Goal: Task Accomplishment & Management: Manage account settings

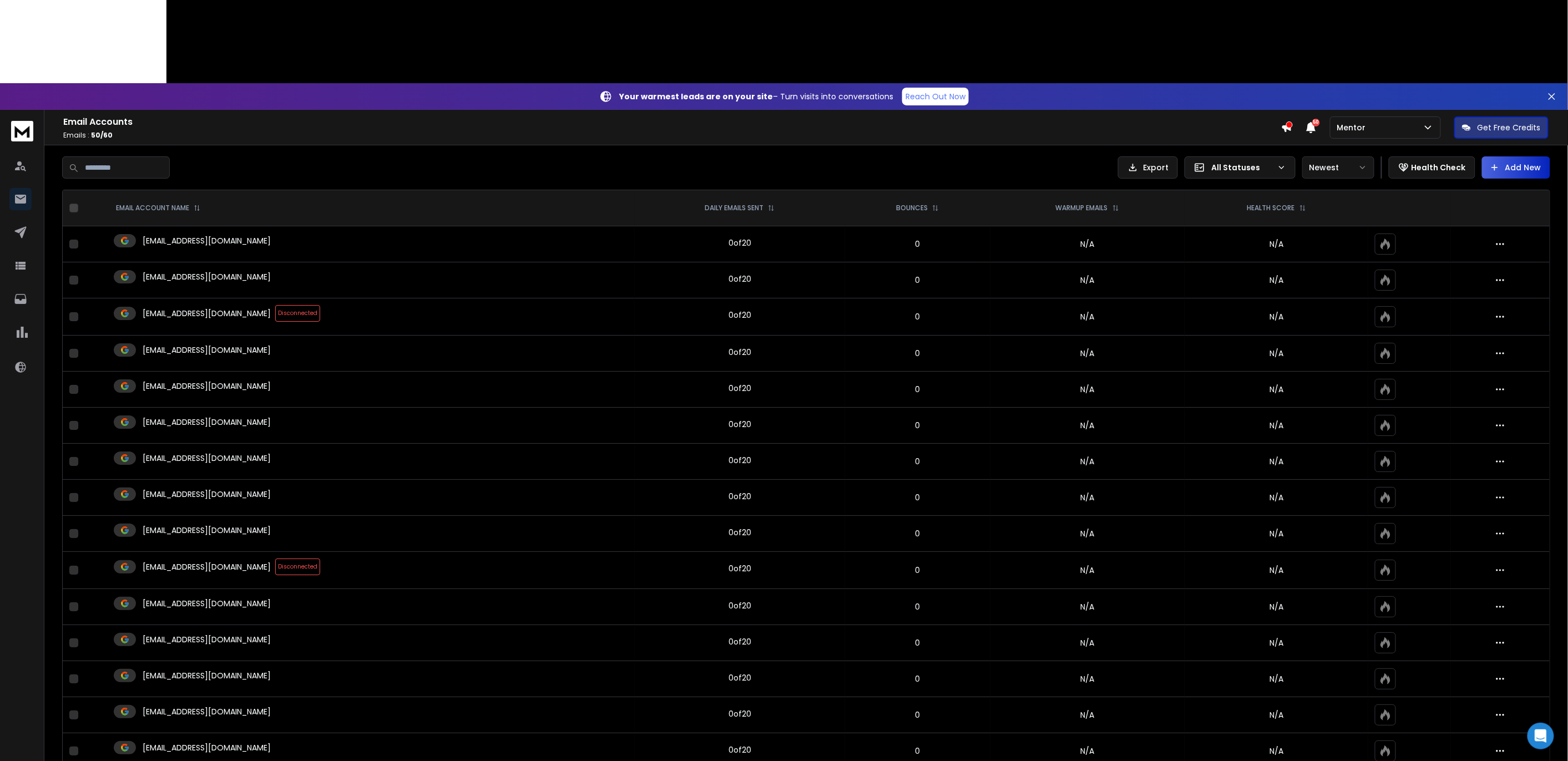
click at [153, 308] on p "dpd@reallyleadgrow.com" at bounding box center [206, 314] width 128 height 11
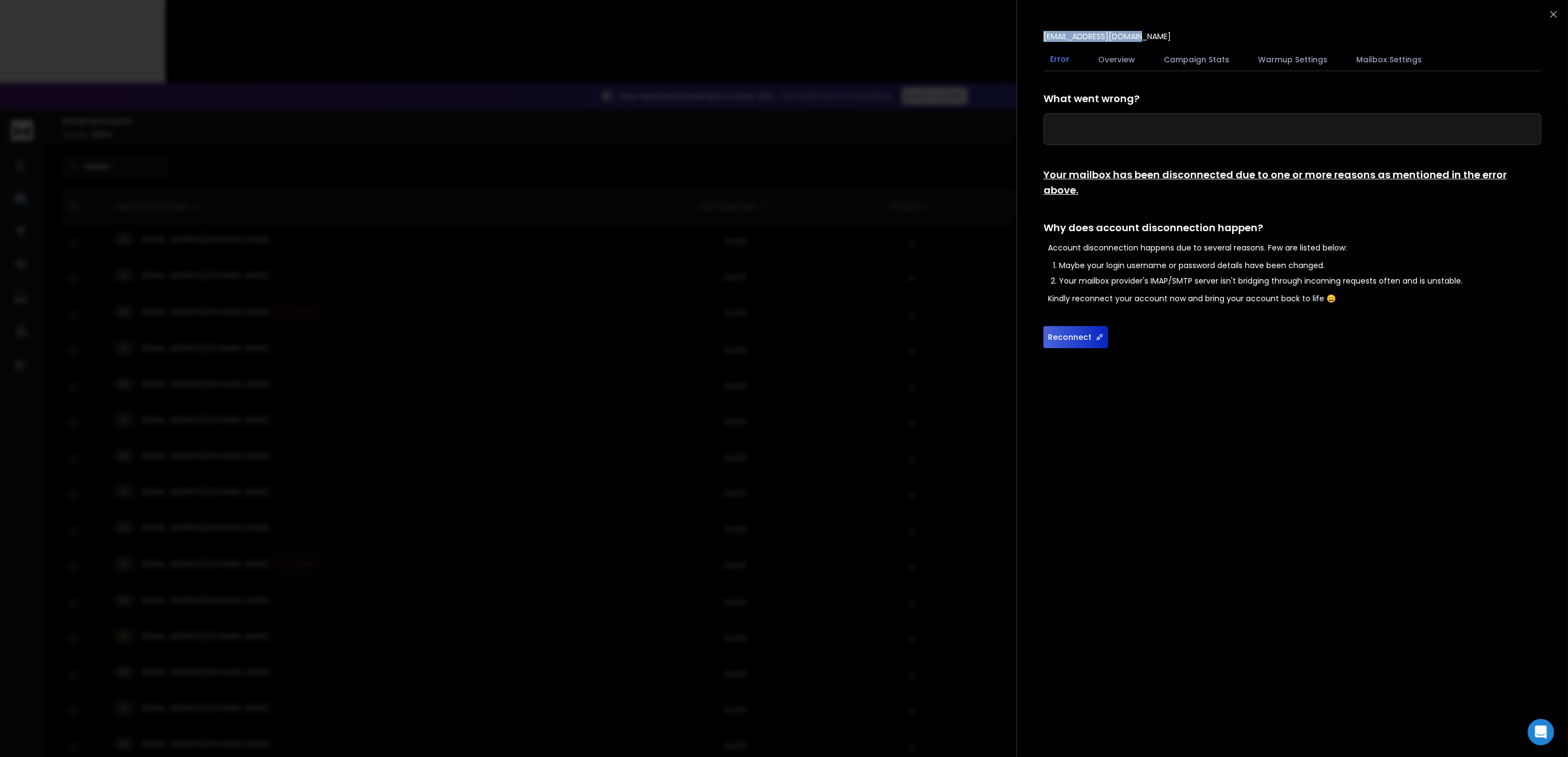
drag, startPoint x: 1043, startPoint y: 36, endPoint x: 1168, endPoint y: 35, distance: 125.0
click at [1168, 35] on div "dpd@reallyleadgrow.com" at bounding box center [1291, 37] width 498 height 11
copy p "dpd@reallyleadgrow.com"
click at [1184, 128] on div at bounding box center [1291, 129] width 498 height 32
drag, startPoint x: 1041, startPoint y: 40, endPoint x: 1163, endPoint y: 38, distance: 122.0
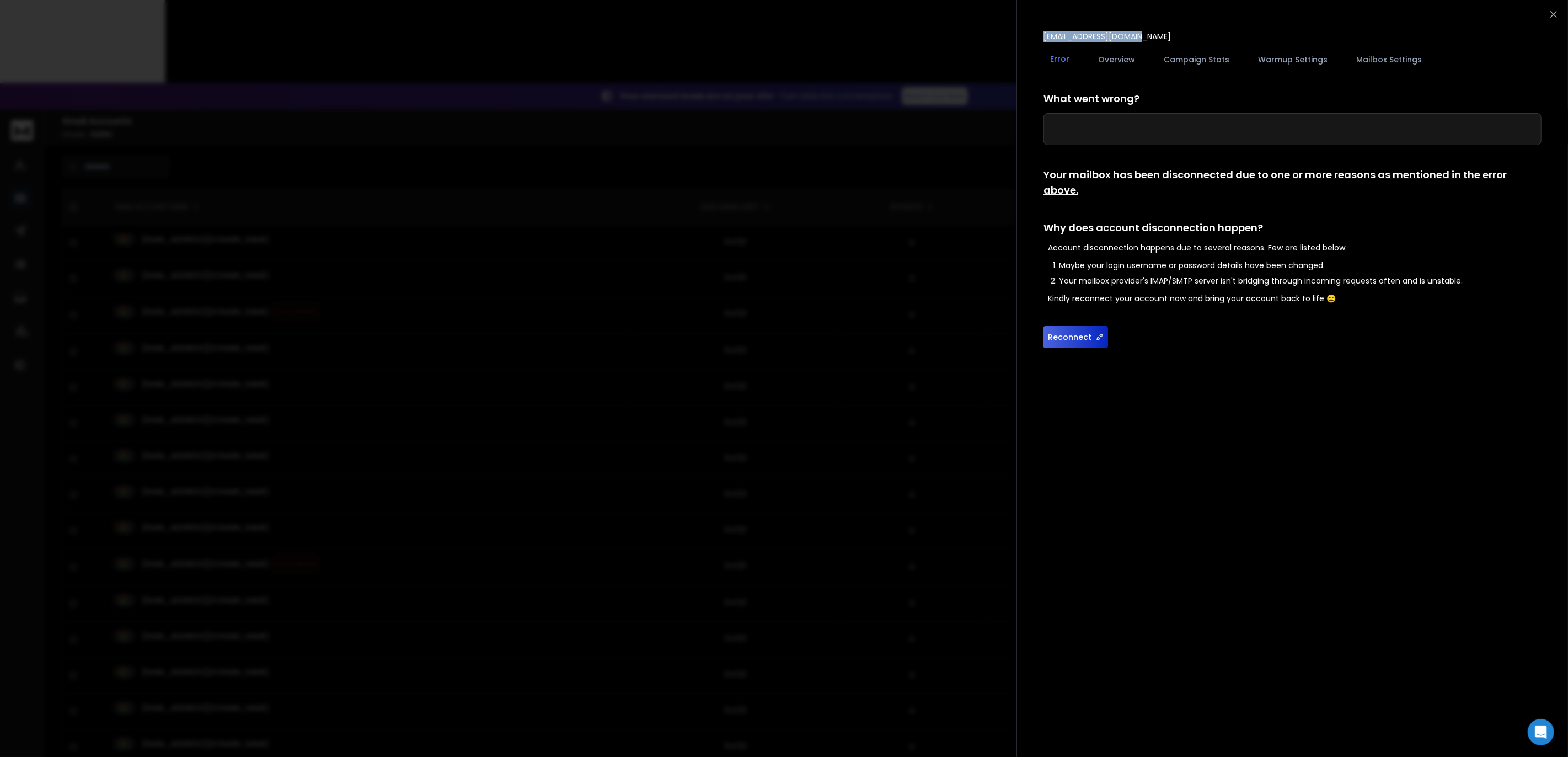
click at [1163, 38] on div "dpd@reallyleadgrow.com Error Overview Campaign Stats Warmup Settings Mailbox Se…" at bounding box center [1292, 190] width 524 height 353
copy p "dpd@reallyleadgrow.com"
click at [1078, 326] on button "Reconnect" at bounding box center [1075, 338] width 64 height 22
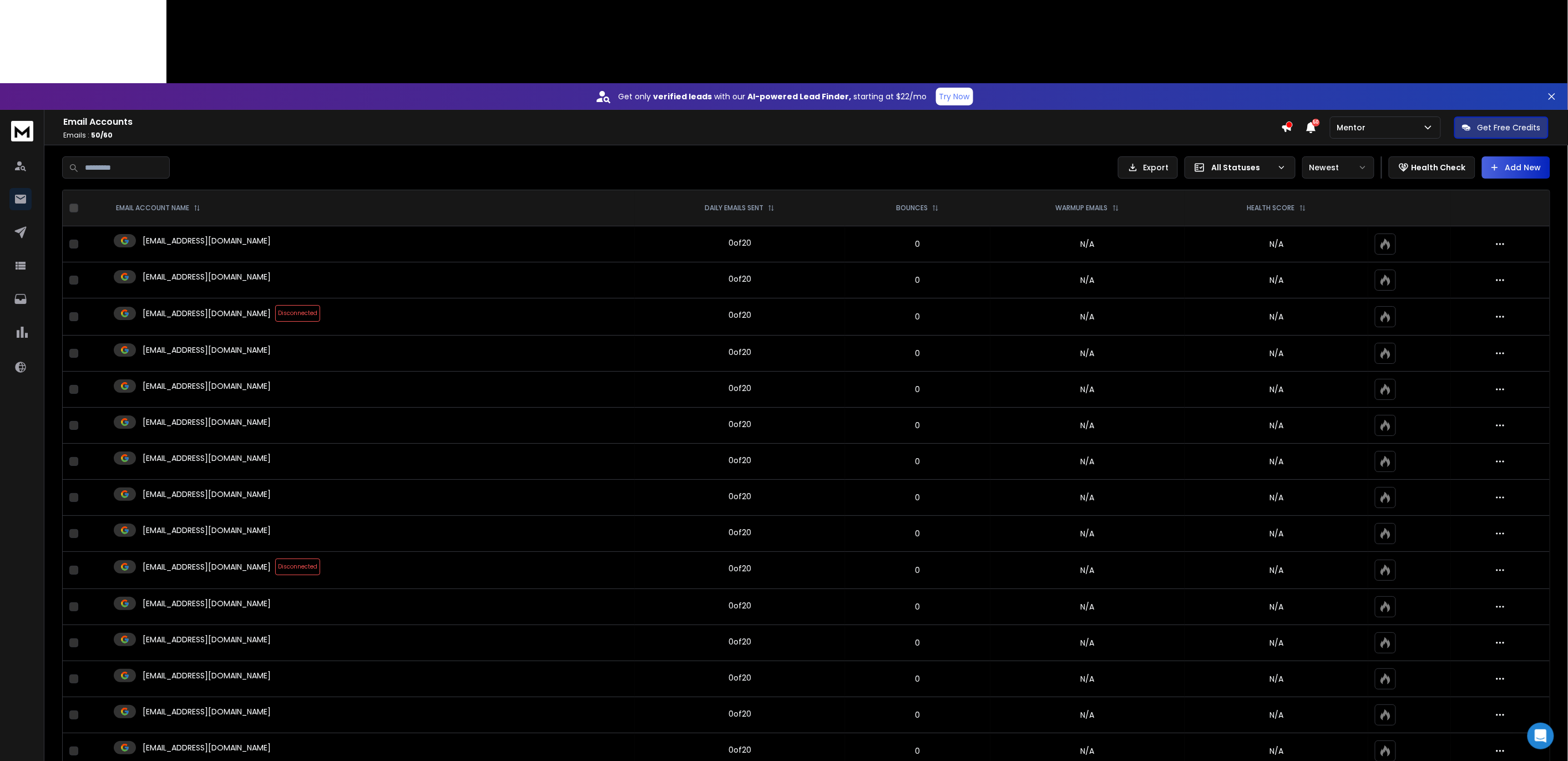
click at [211, 561] on p "[EMAIL_ADDRESS][DOMAIN_NAME]" at bounding box center [206, 567] width 128 height 11
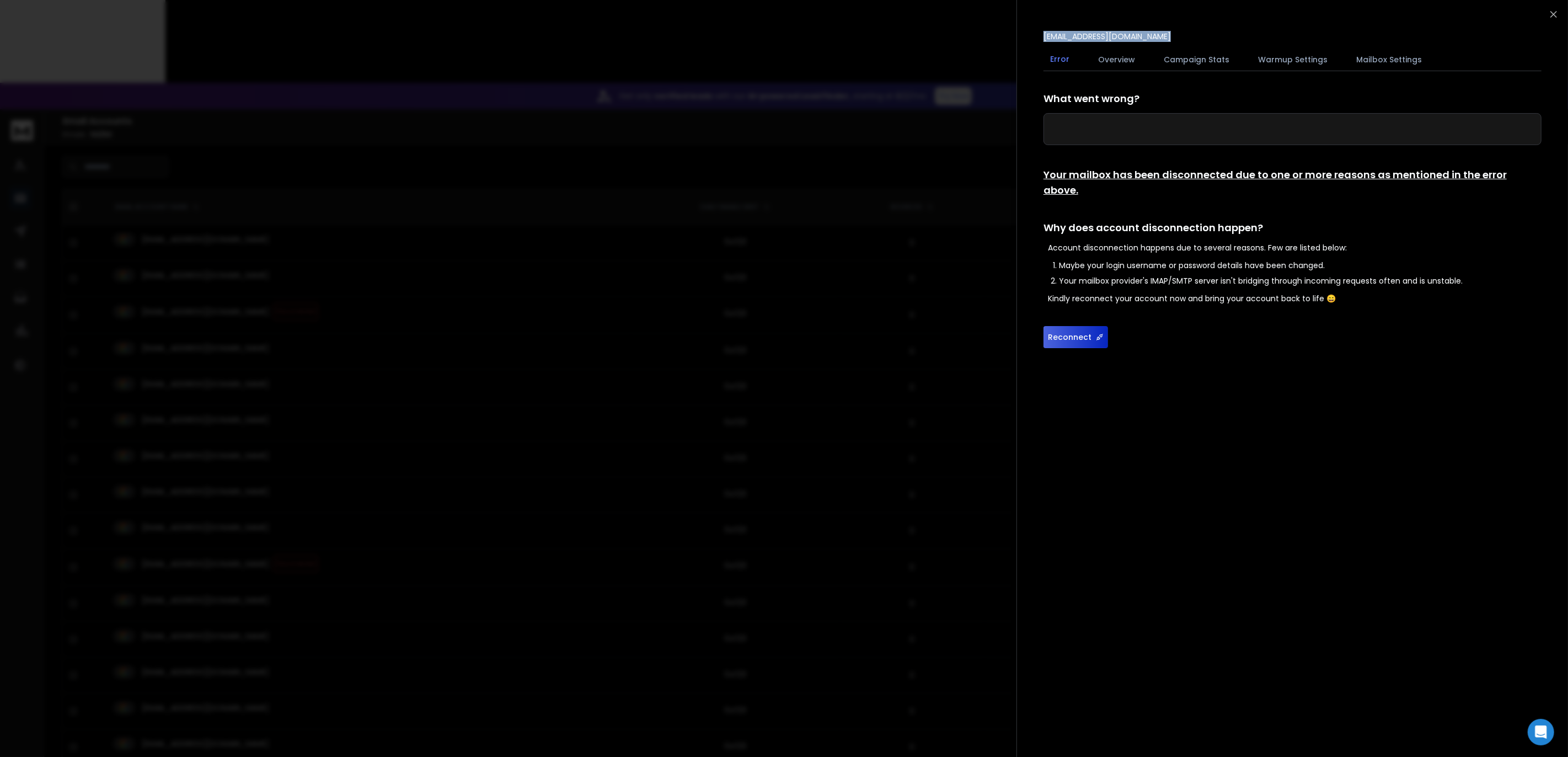
drag, startPoint x: 1043, startPoint y: 36, endPoint x: 1199, endPoint y: 36, distance: 156.0
click at [1199, 36] on div "[EMAIL_ADDRESS][DOMAIN_NAME]" at bounding box center [1291, 37] width 498 height 11
copy p "[EMAIL_ADDRESS][DOMAIN_NAME]"
click at [1125, 35] on p "davidpaul@reallyleadgrow.com" at bounding box center [1106, 37] width 127 height 11
drag, startPoint x: 1045, startPoint y: 36, endPoint x: 1182, endPoint y: 36, distance: 137.0
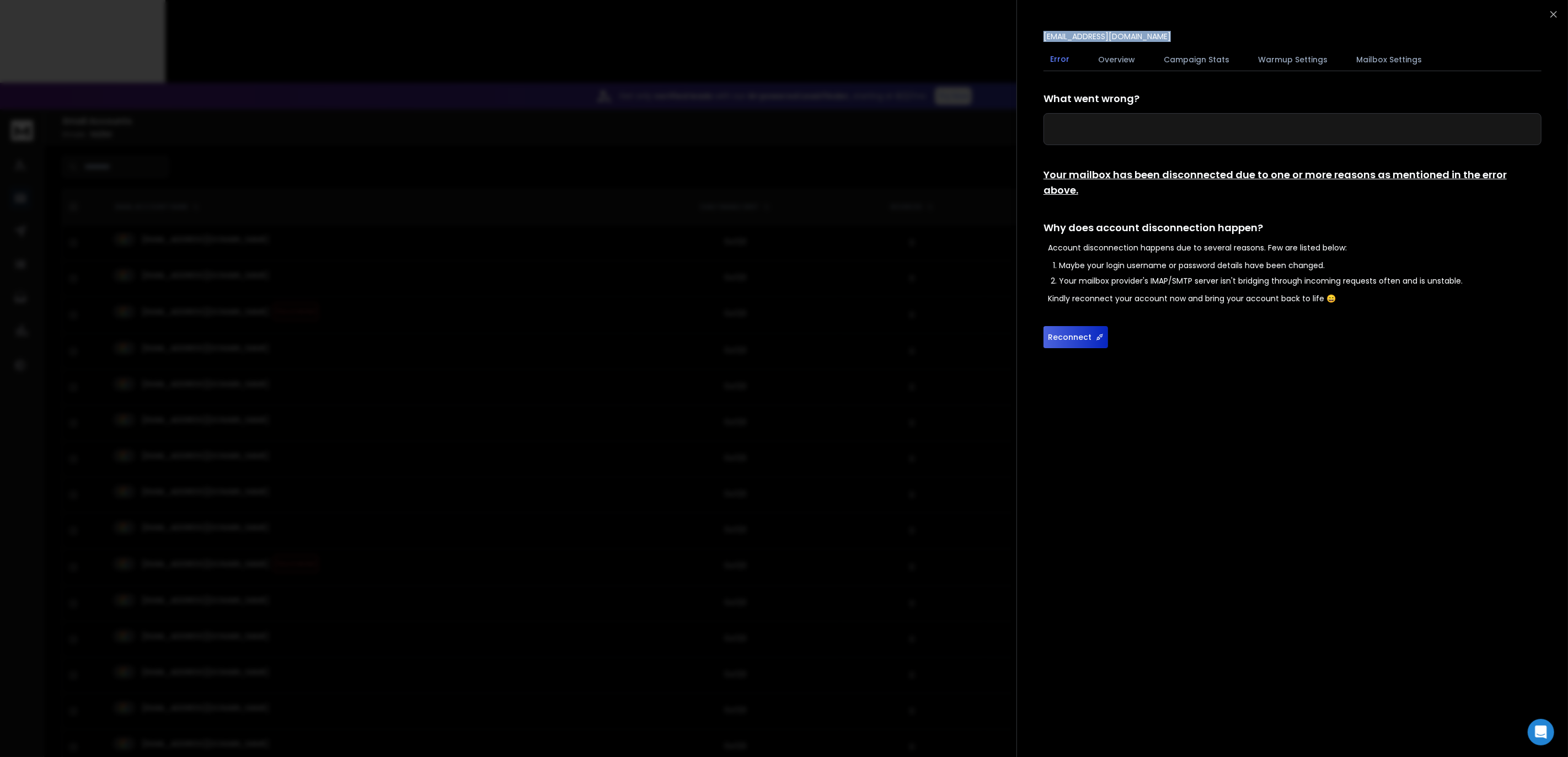
click at [1182, 36] on div "davidpaul@reallyleadgrow.com" at bounding box center [1291, 37] width 498 height 11
copy p "davidpaul@reallyleadgrow.com"
click at [1071, 326] on button "Reconnect" at bounding box center [1075, 338] width 64 height 22
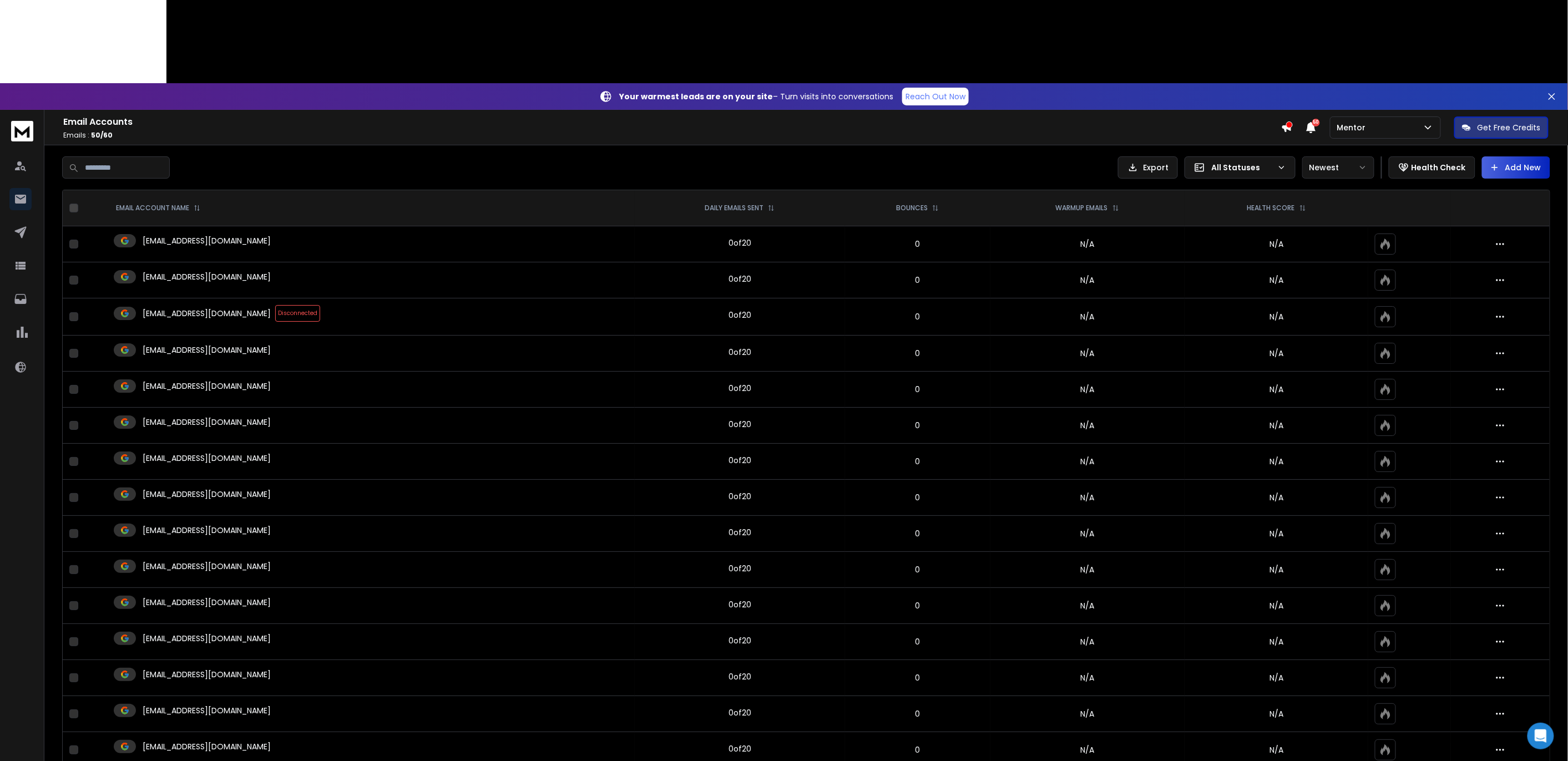
click at [210, 308] on p "[EMAIL_ADDRESS][DOMAIN_NAME]" at bounding box center [206, 314] width 128 height 11
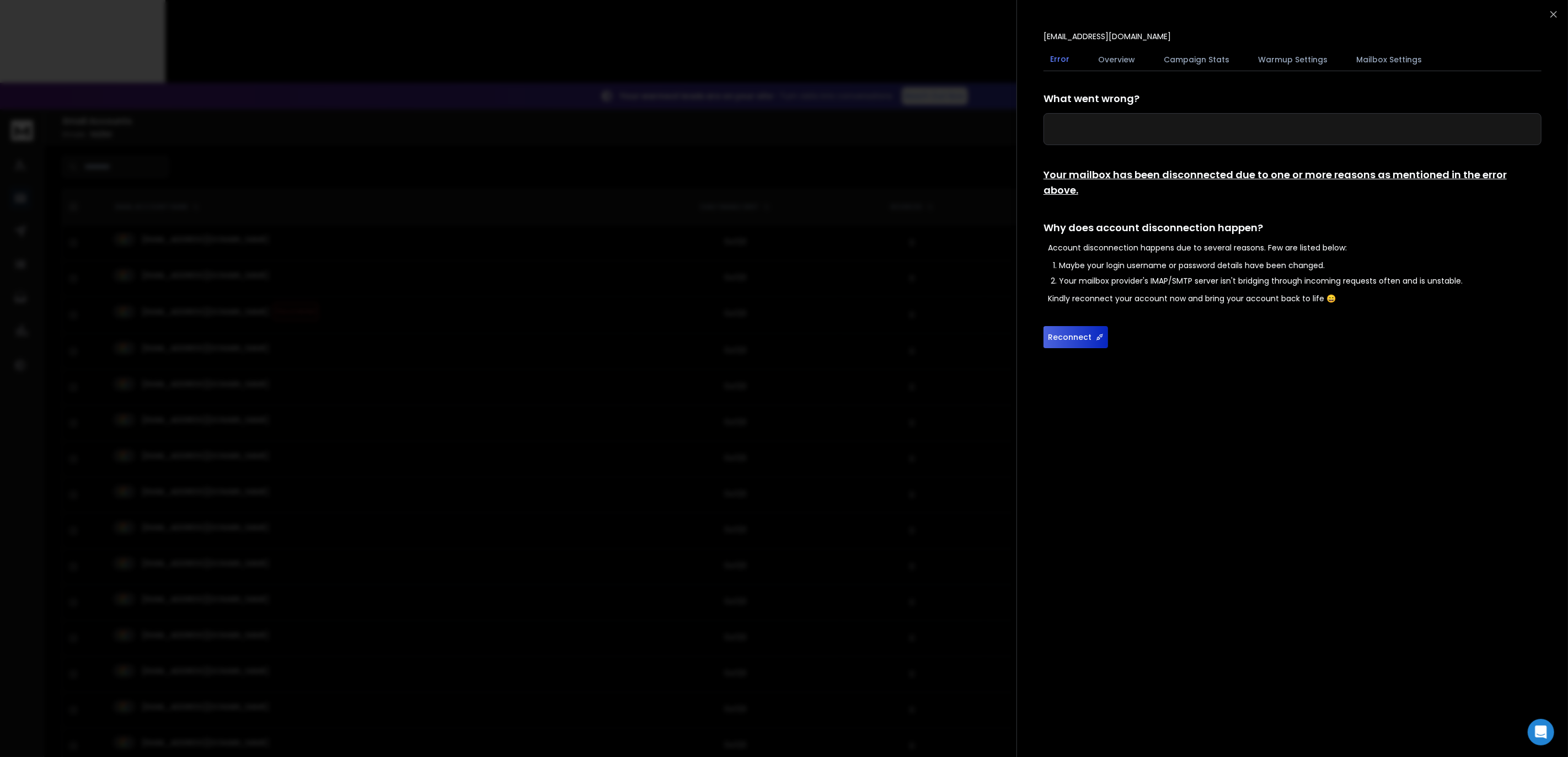
click at [1069, 326] on button "Reconnect" at bounding box center [1075, 338] width 64 height 22
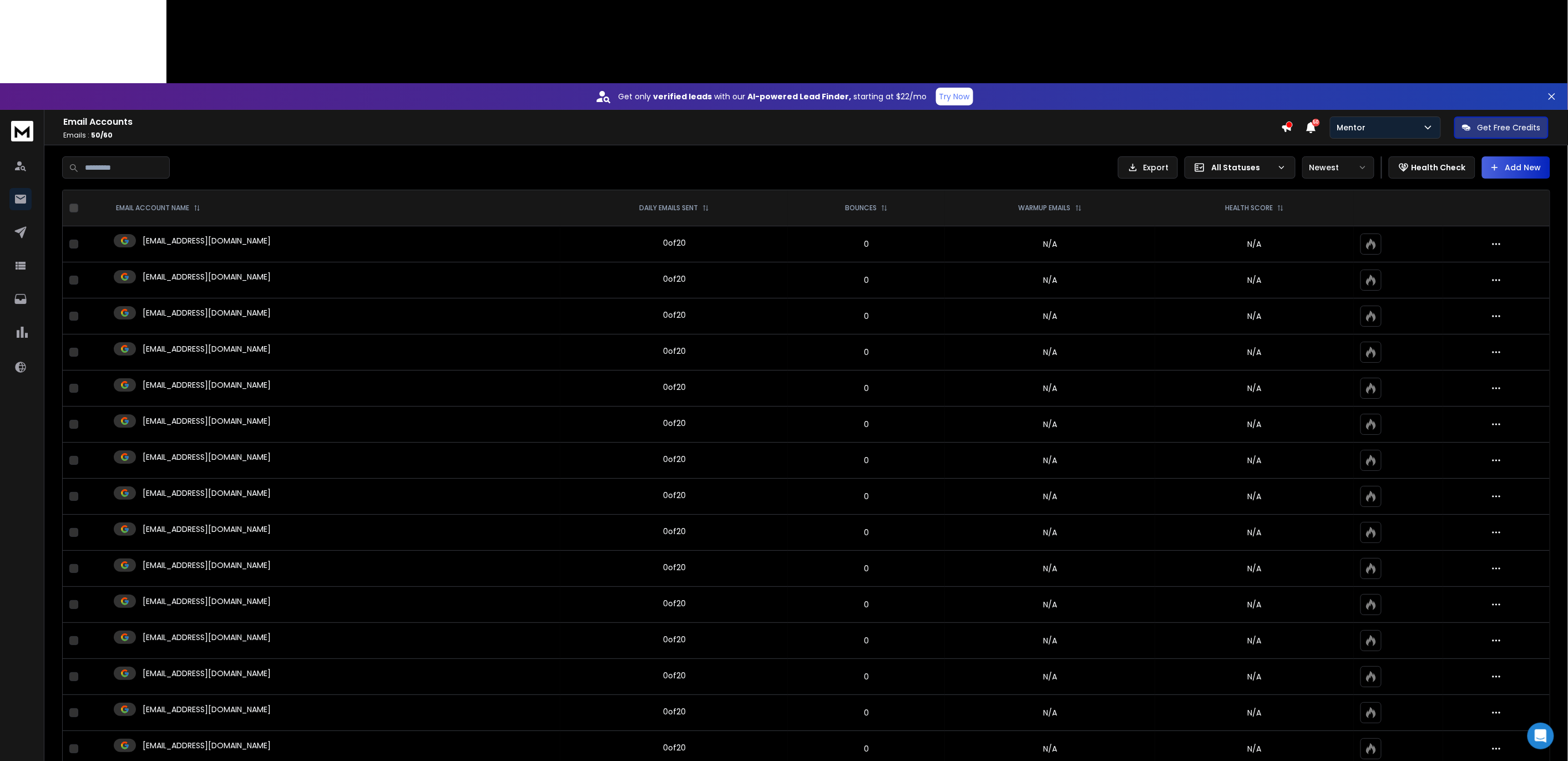
click at [1403, 122] on div "Mentor" at bounding box center [1386, 127] width 97 height 11
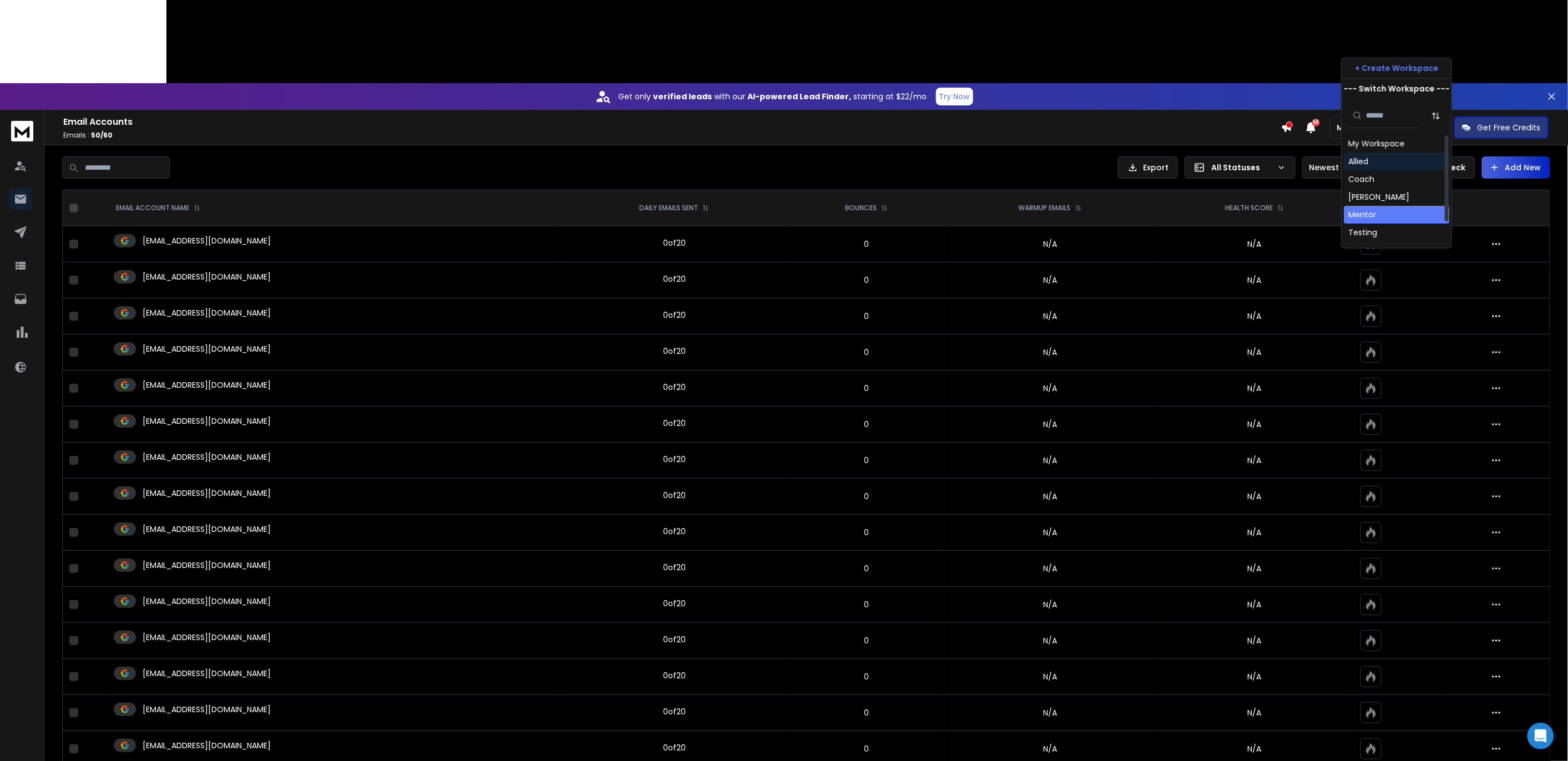
click at [1064, 156] on div at bounding box center [586, 168] width 1049 height 23
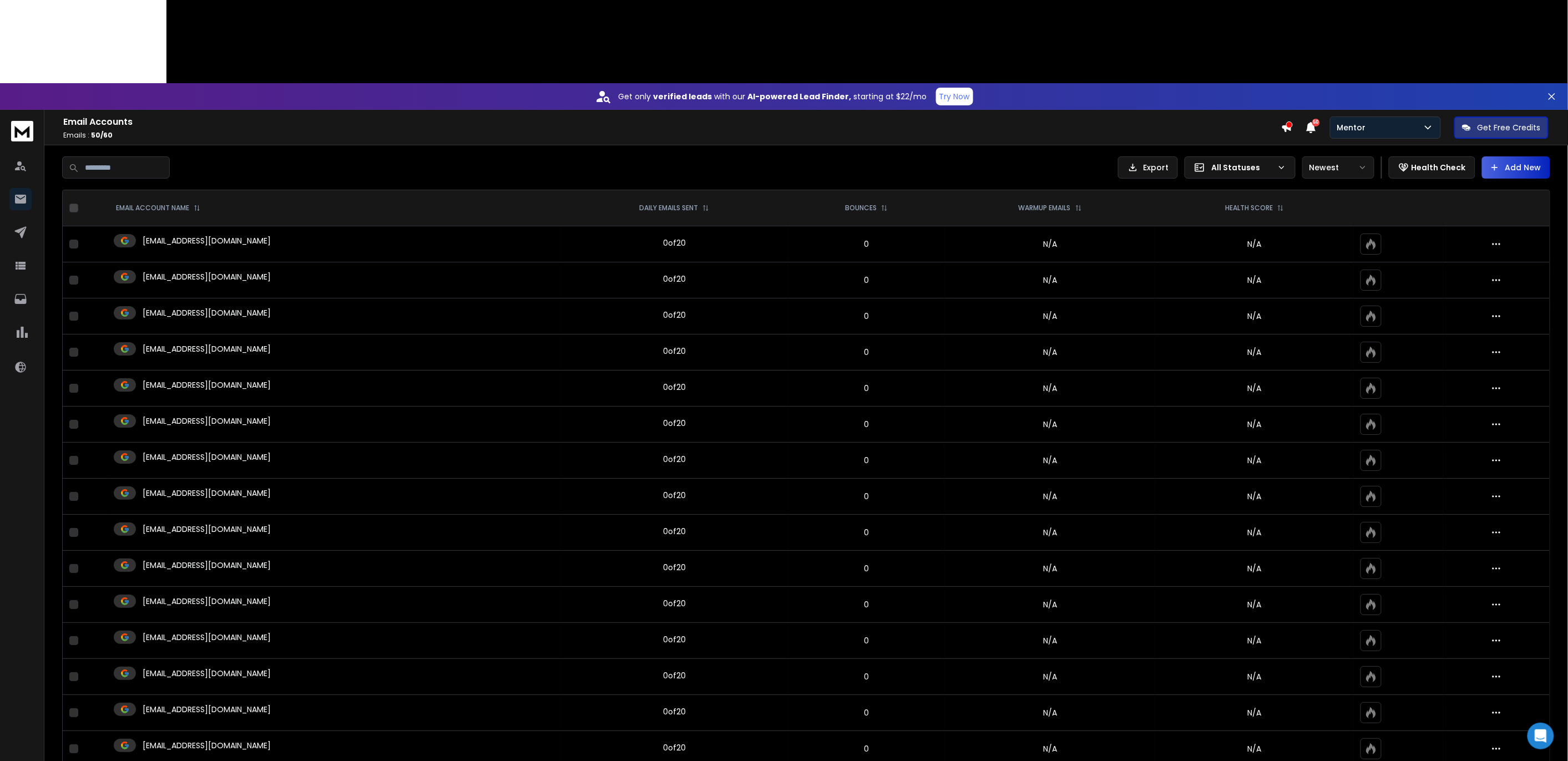
click at [1396, 116] on button "Mentor" at bounding box center [1386, 127] width 111 height 23
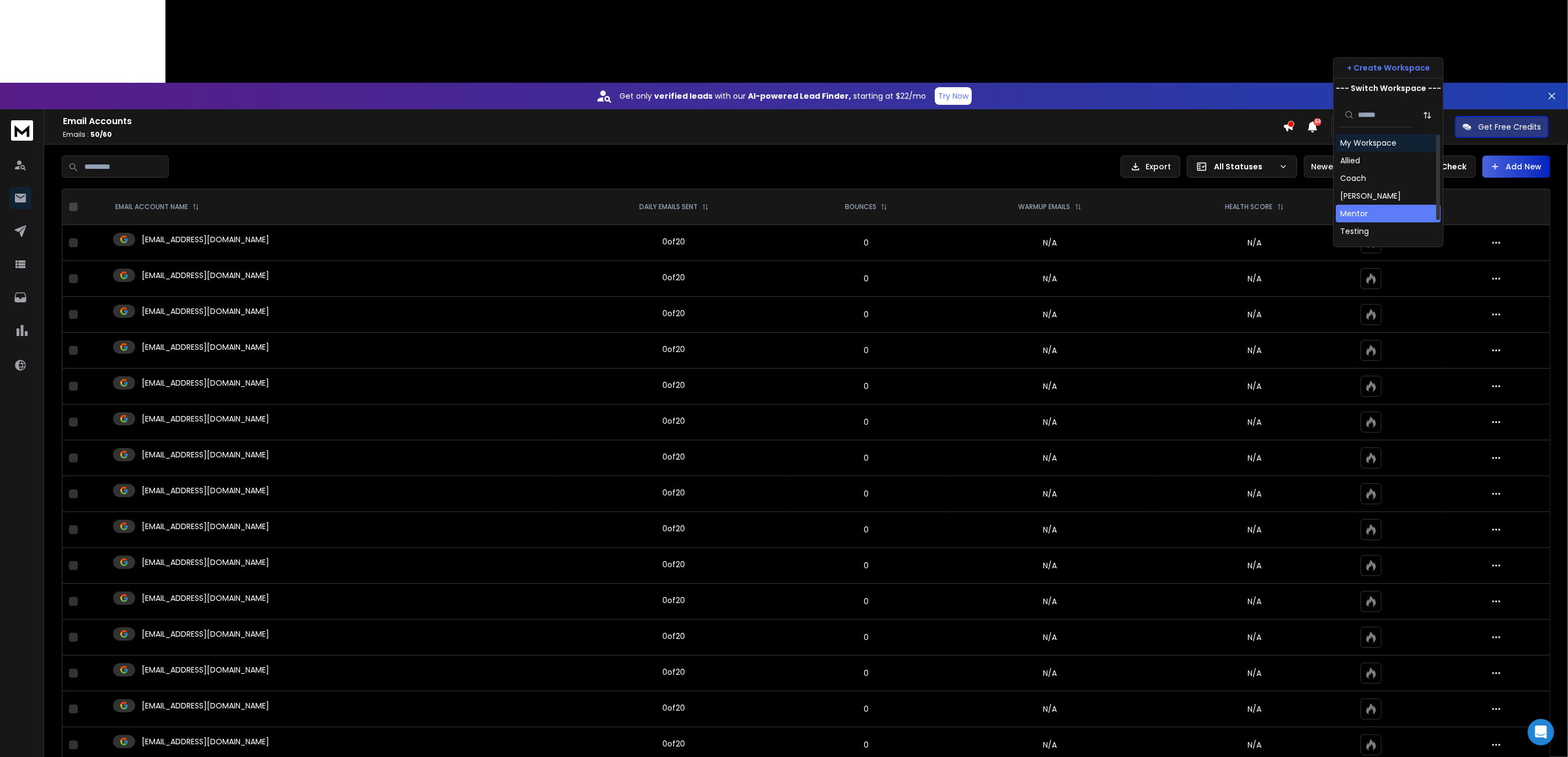
click at [1371, 140] on div "My Workspace" at bounding box center [1368, 143] width 56 height 11
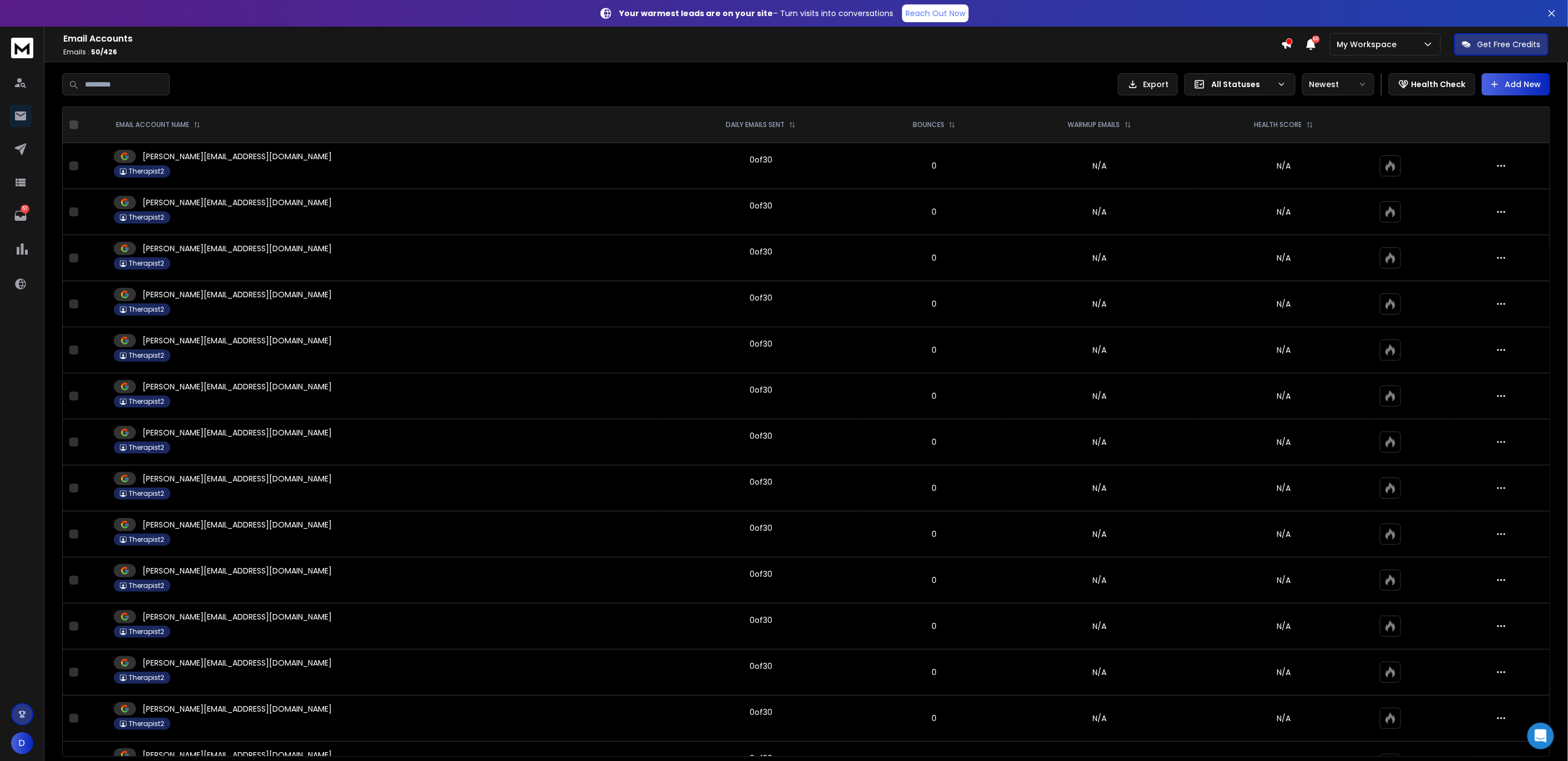
click at [1286, 83] on icon at bounding box center [1281, 84] width 9 height 9
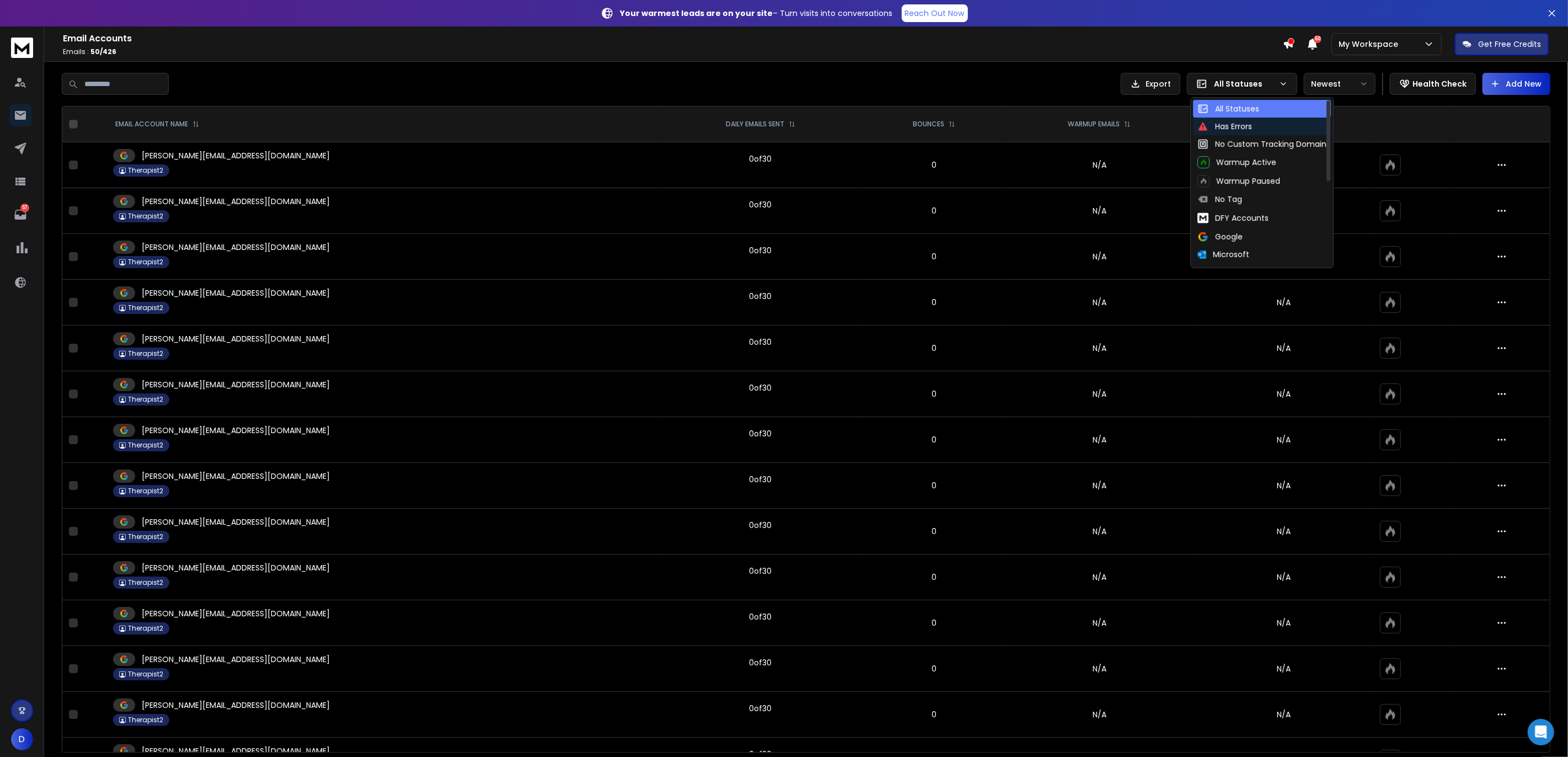
click at [1247, 128] on div "Has Errors" at bounding box center [1224, 127] width 55 height 11
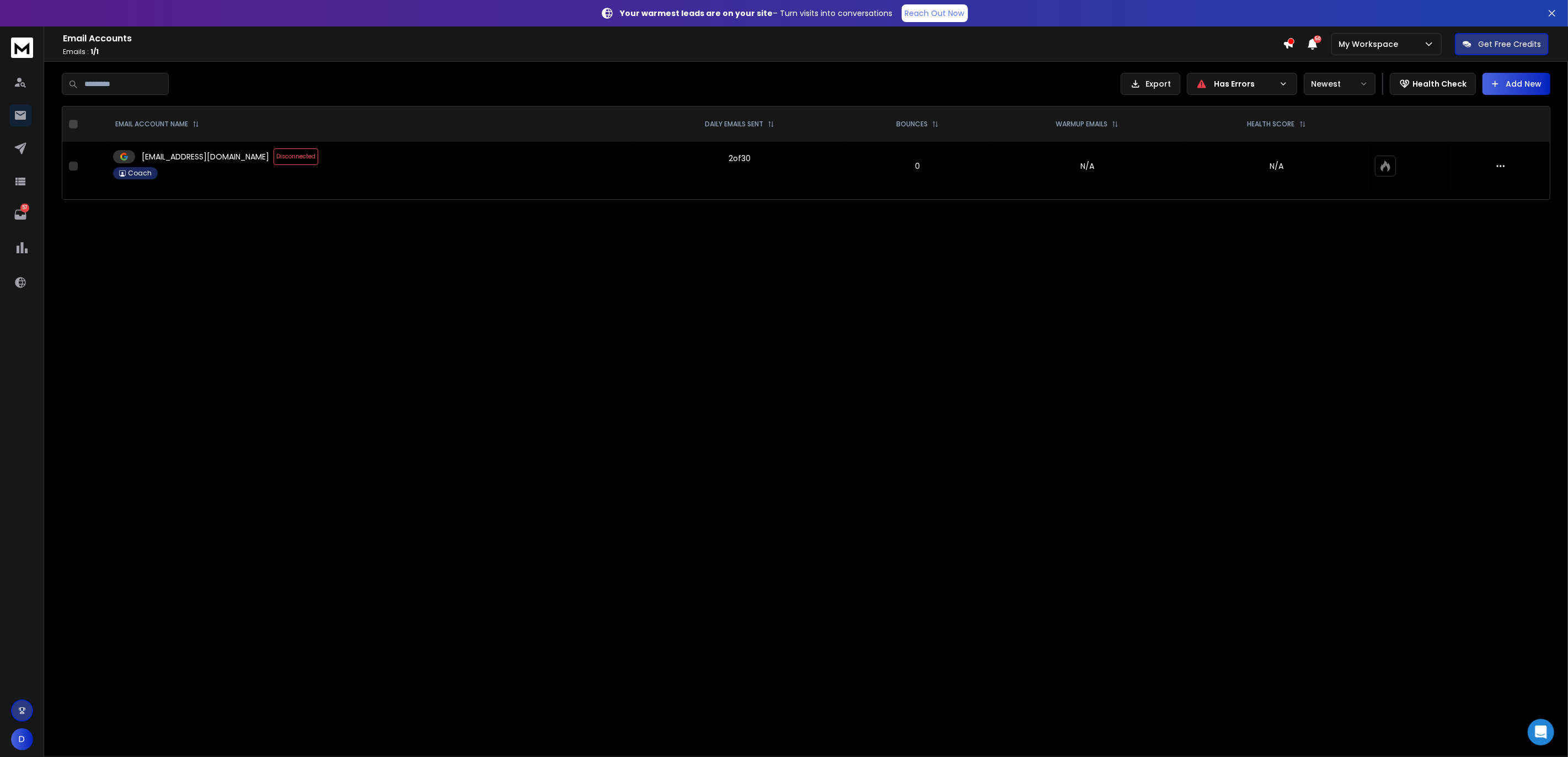
click at [184, 152] on p "dpd@reallyglobaliq.com" at bounding box center [205, 156] width 127 height 11
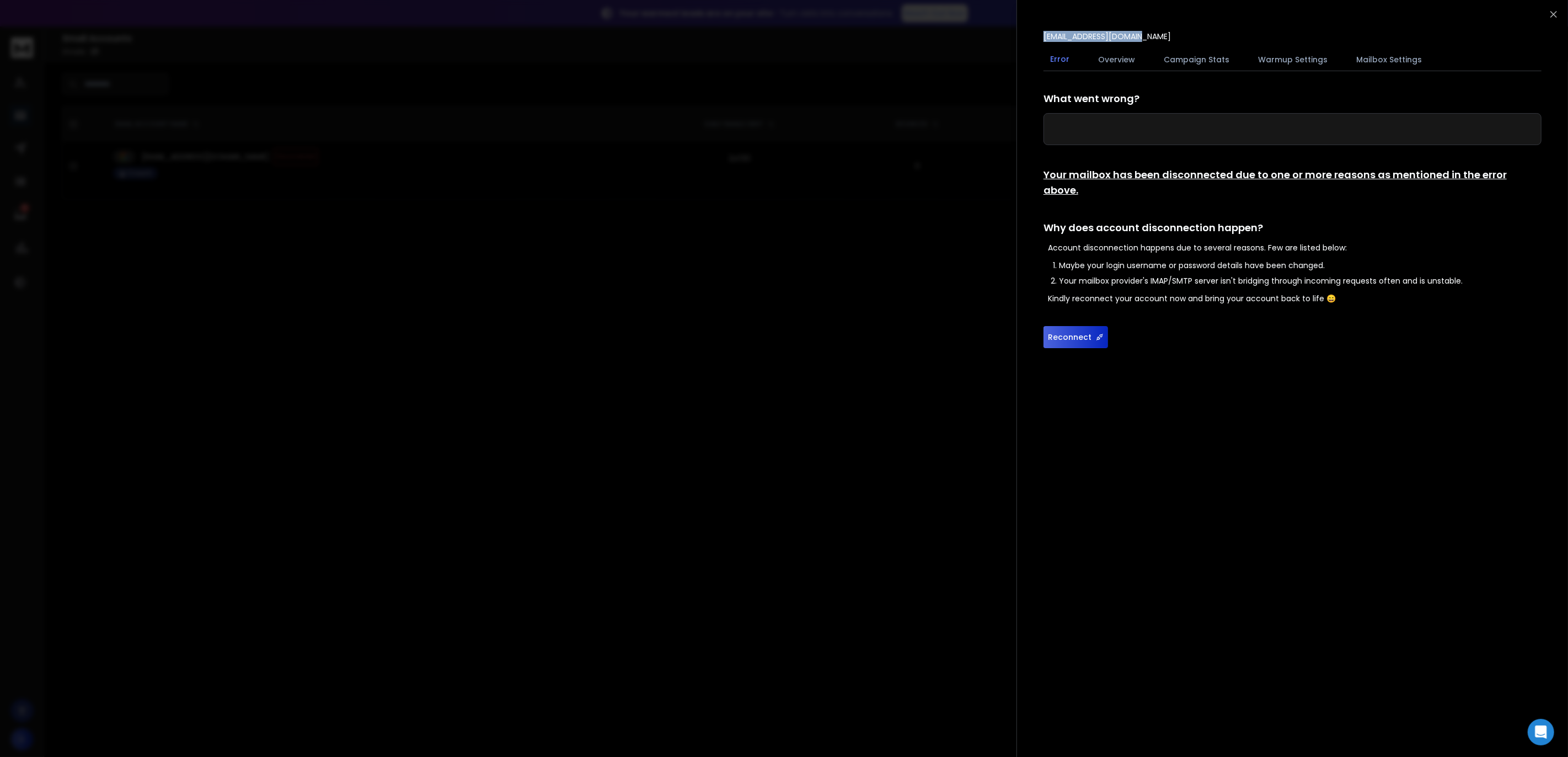
drag, startPoint x: 1045, startPoint y: 36, endPoint x: 1162, endPoint y: 36, distance: 117.0
click at [1162, 36] on div "dpd@reallyglobaliq.com" at bounding box center [1291, 37] width 498 height 11
copy p "dpd@reallyglobaliq.com"
click at [1548, 11] on icon "button" at bounding box center [1554, 14] width 11 height 11
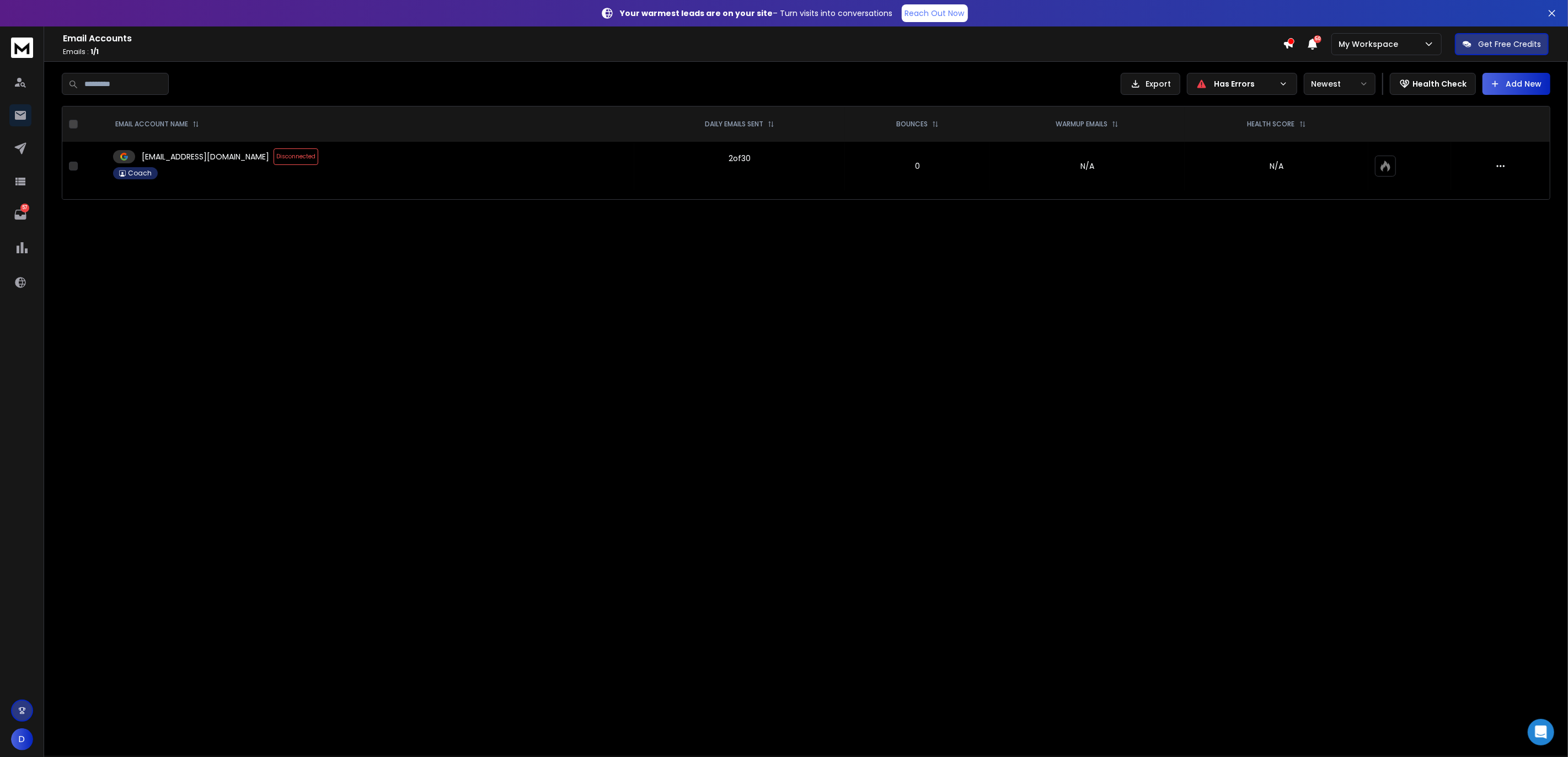
click at [186, 155] on p "dpd@reallyglobaliq.com" at bounding box center [205, 156] width 127 height 11
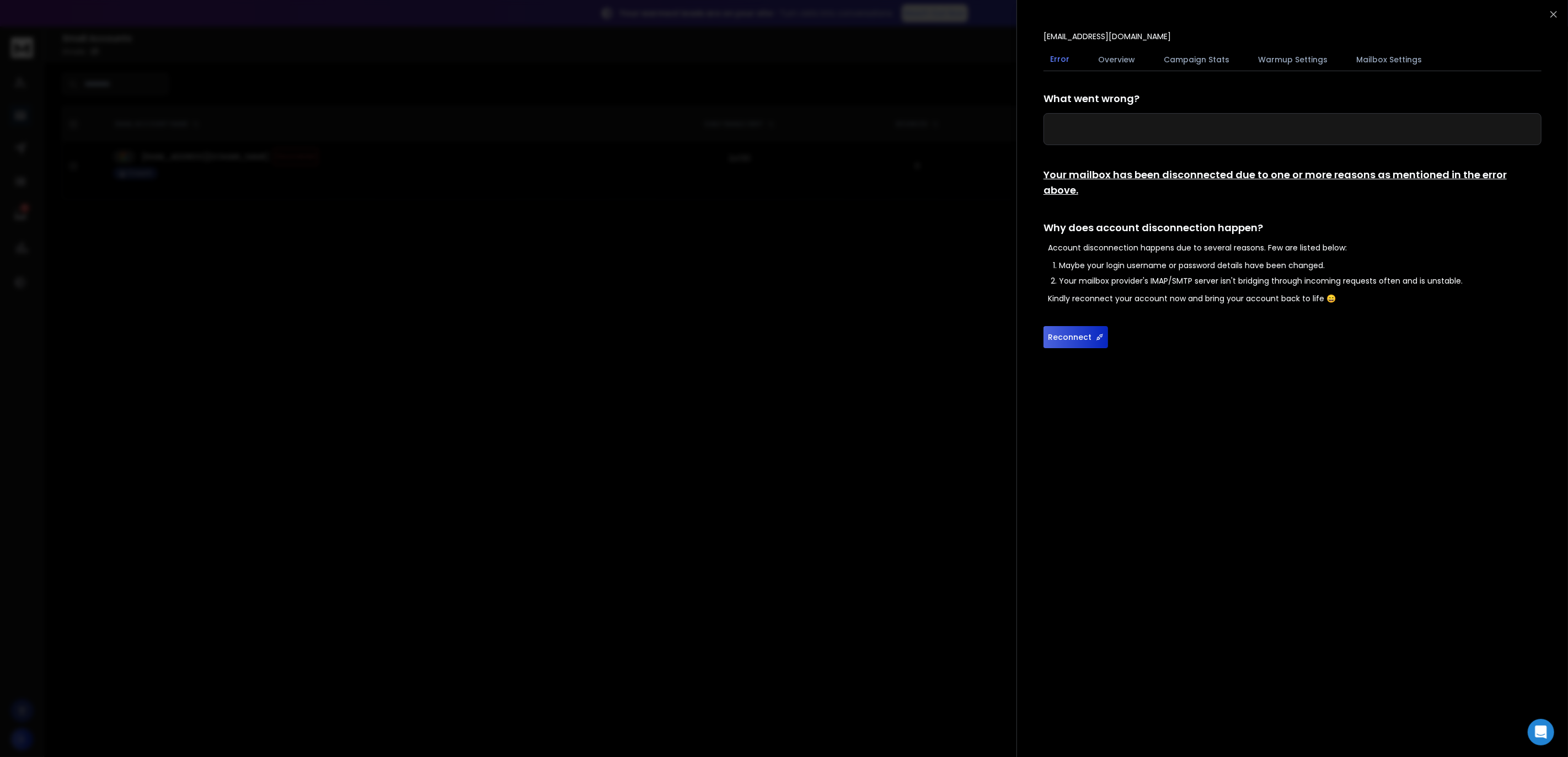
click at [1382, 50] on button "Mailbox Settings" at bounding box center [1388, 59] width 79 height 24
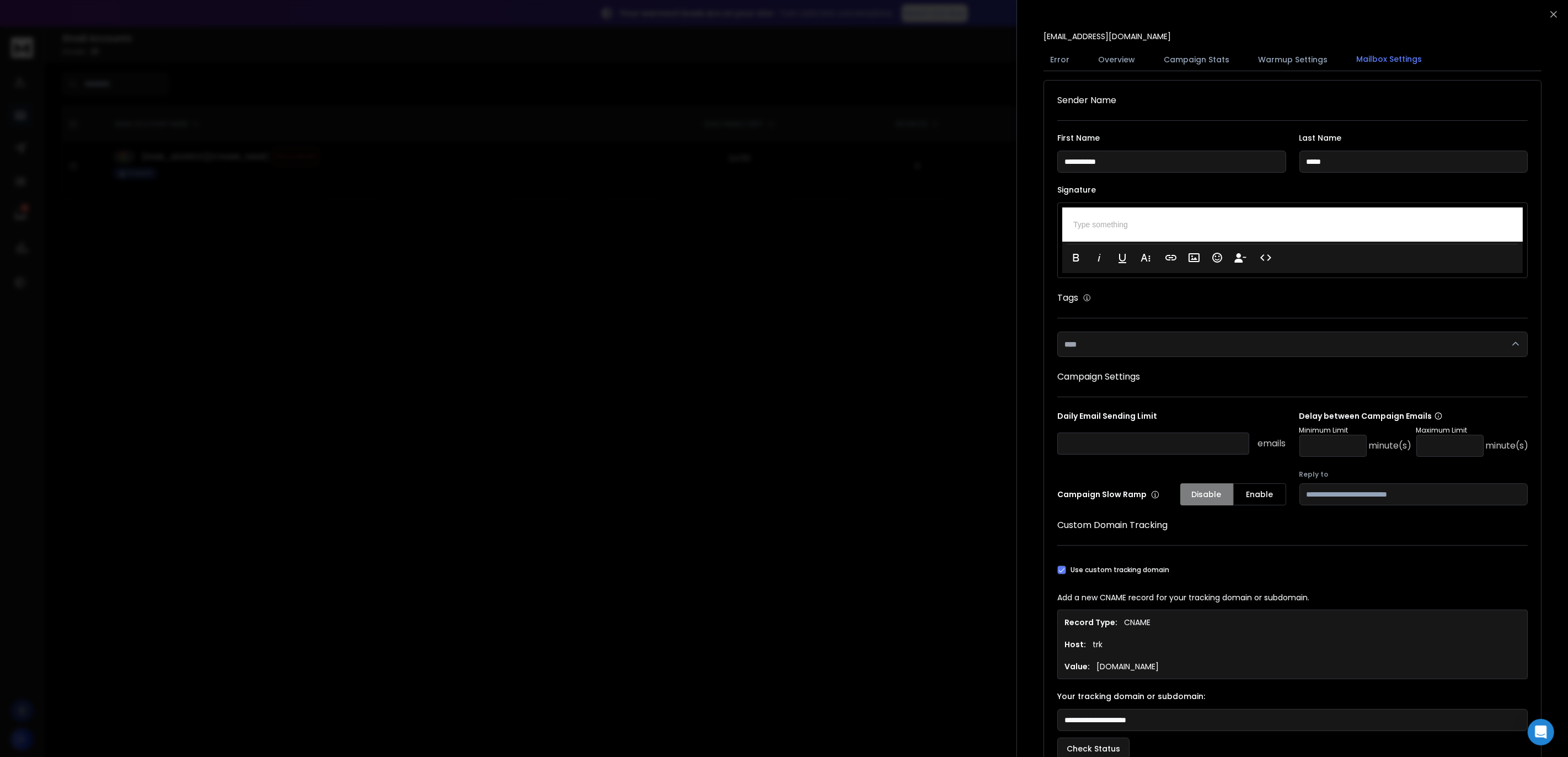
click at [936, 129] on div at bounding box center [784, 378] width 1568 height 757
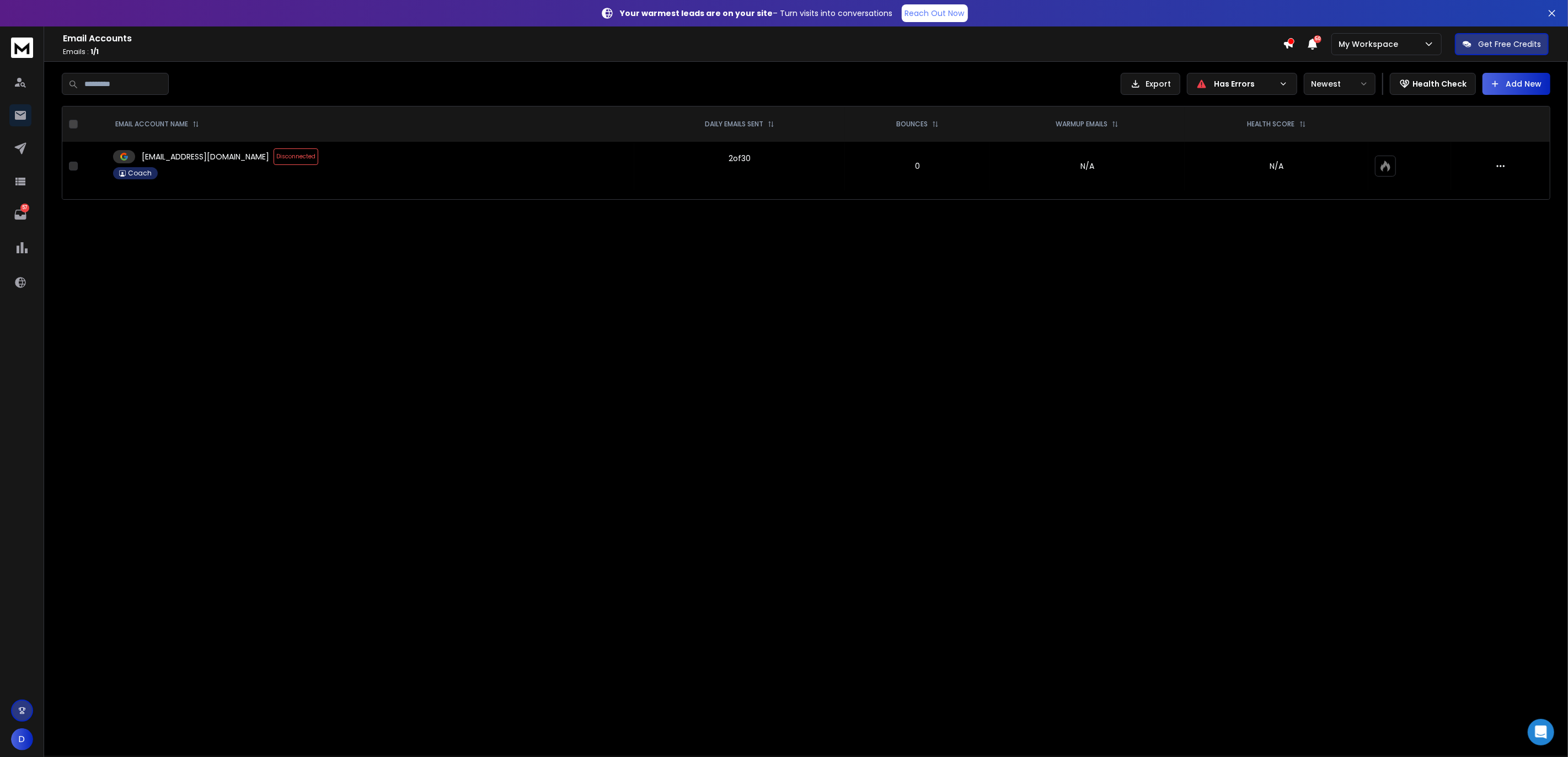
click at [202, 160] on p "dpd@reallyglobaliq.com" at bounding box center [205, 156] width 127 height 11
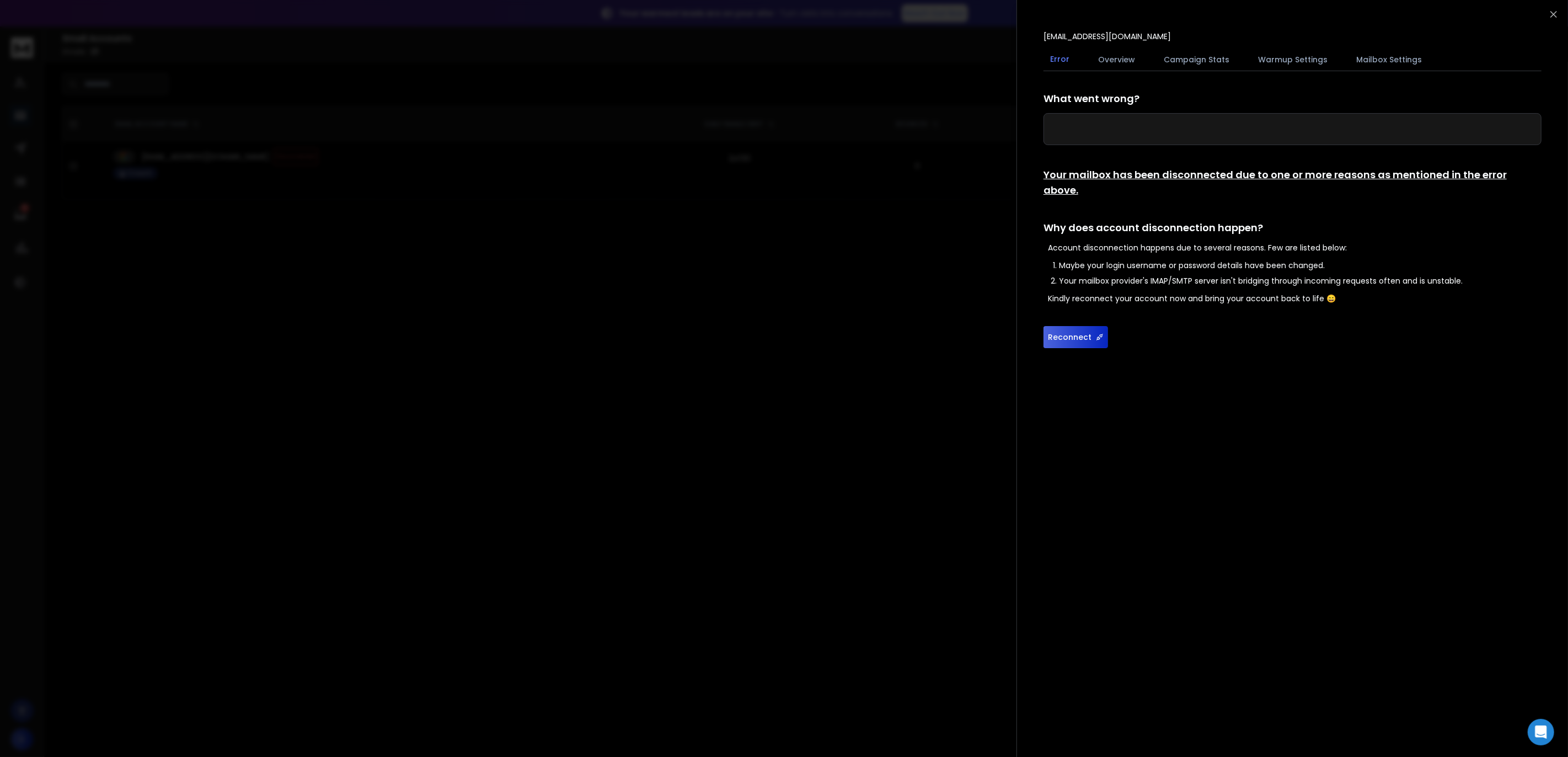
click at [1082, 326] on button "Reconnect" at bounding box center [1075, 338] width 64 height 22
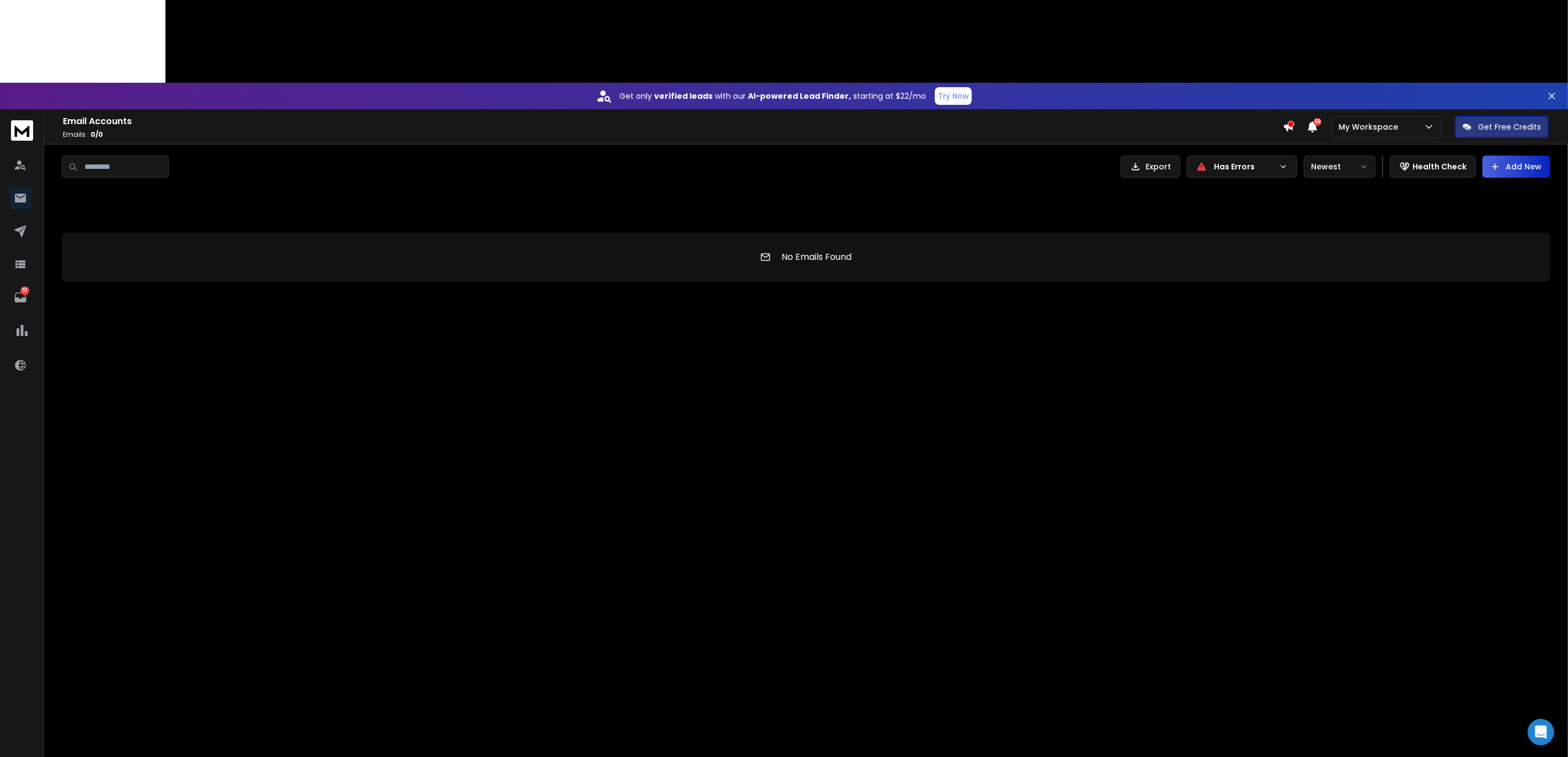
click at [1289, 156] on div "Has Errors" at bounding box center [1242, 167] width 111 height 22
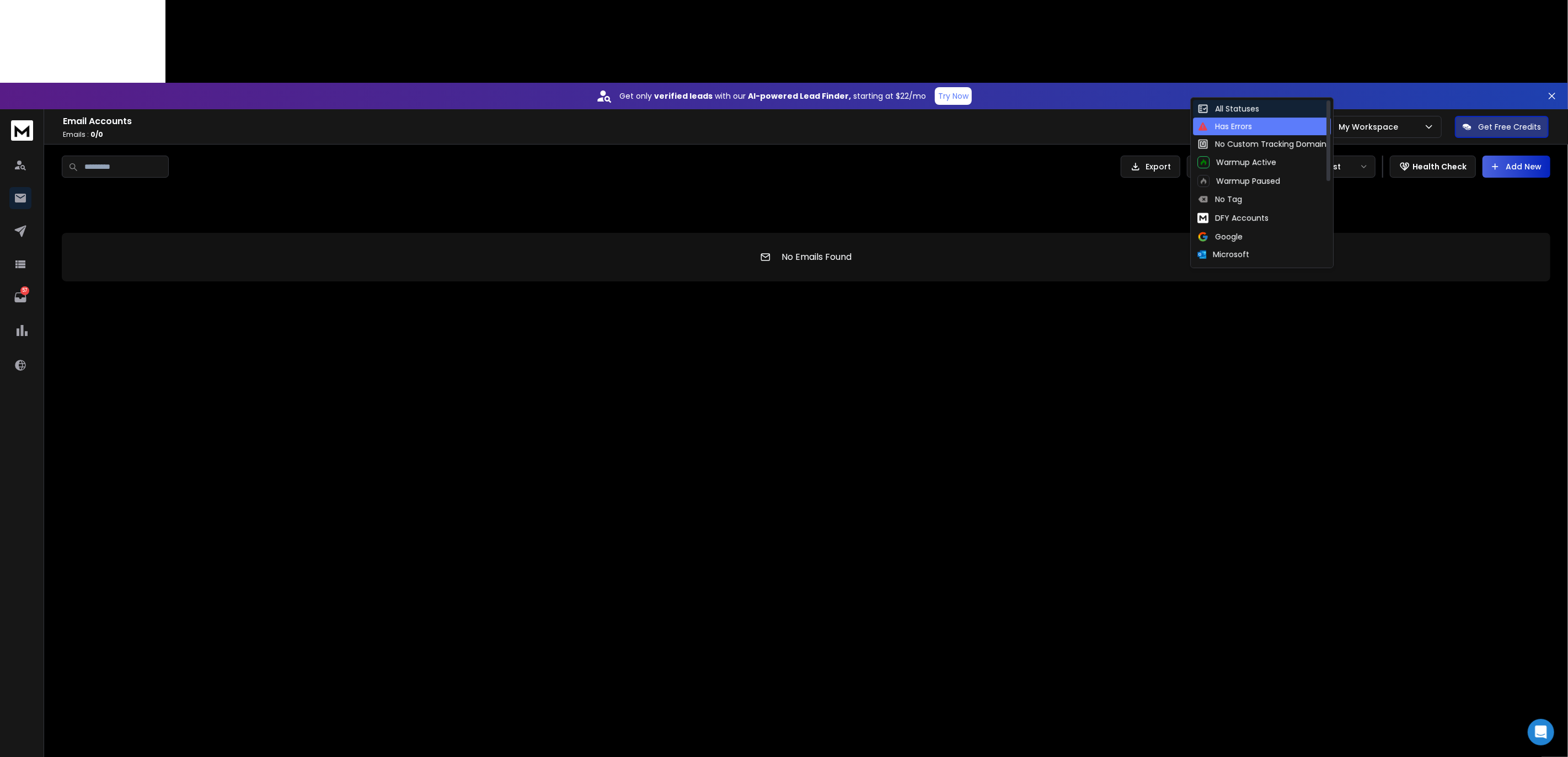
click at [1244, 107] on div "All Statuses" at bounding box center [1227, 109] width 62 height 11
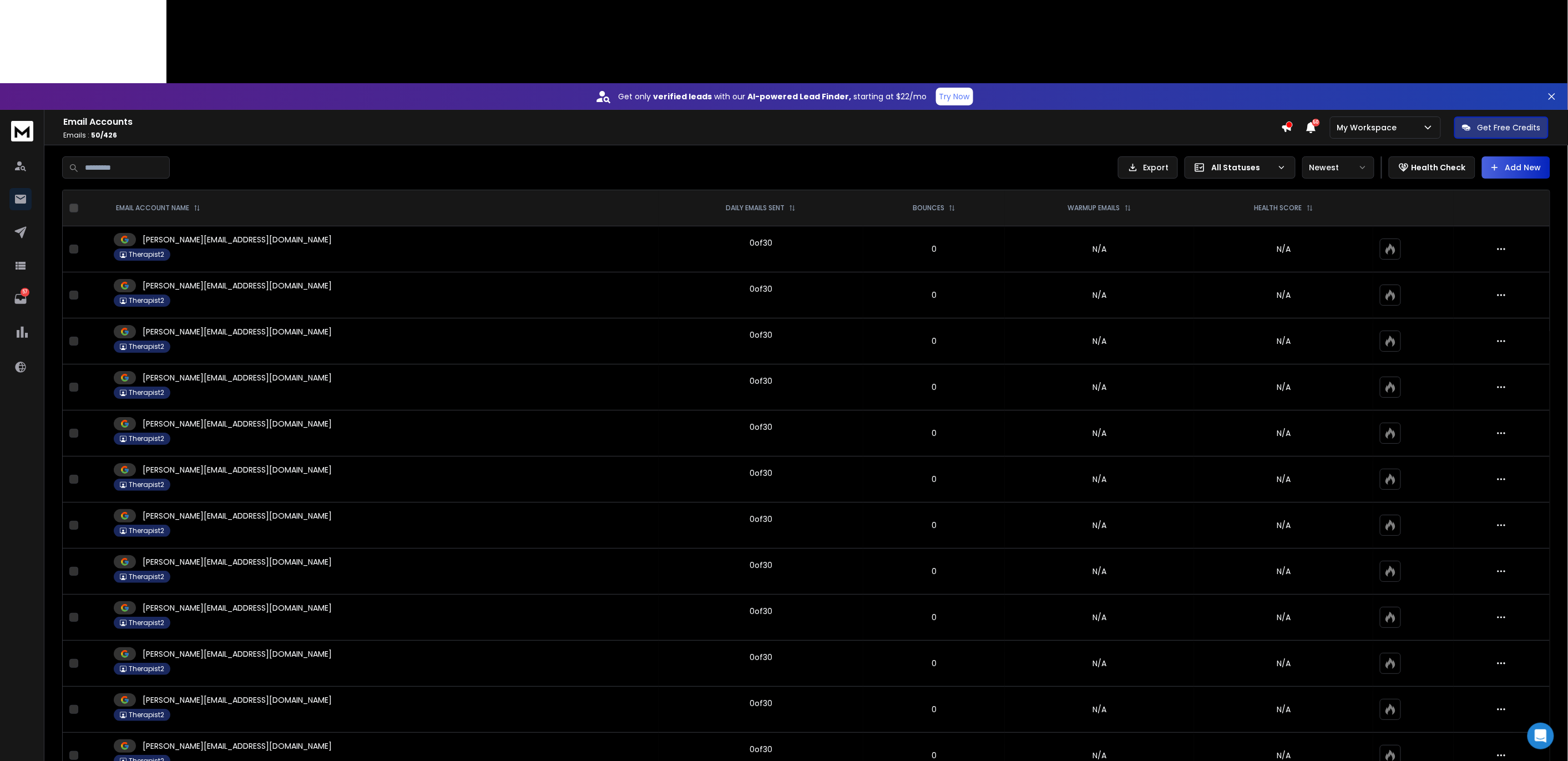
click at [1273, 162] on p "All Statuses" at bounding box center [1242, 168] width 61 height 11
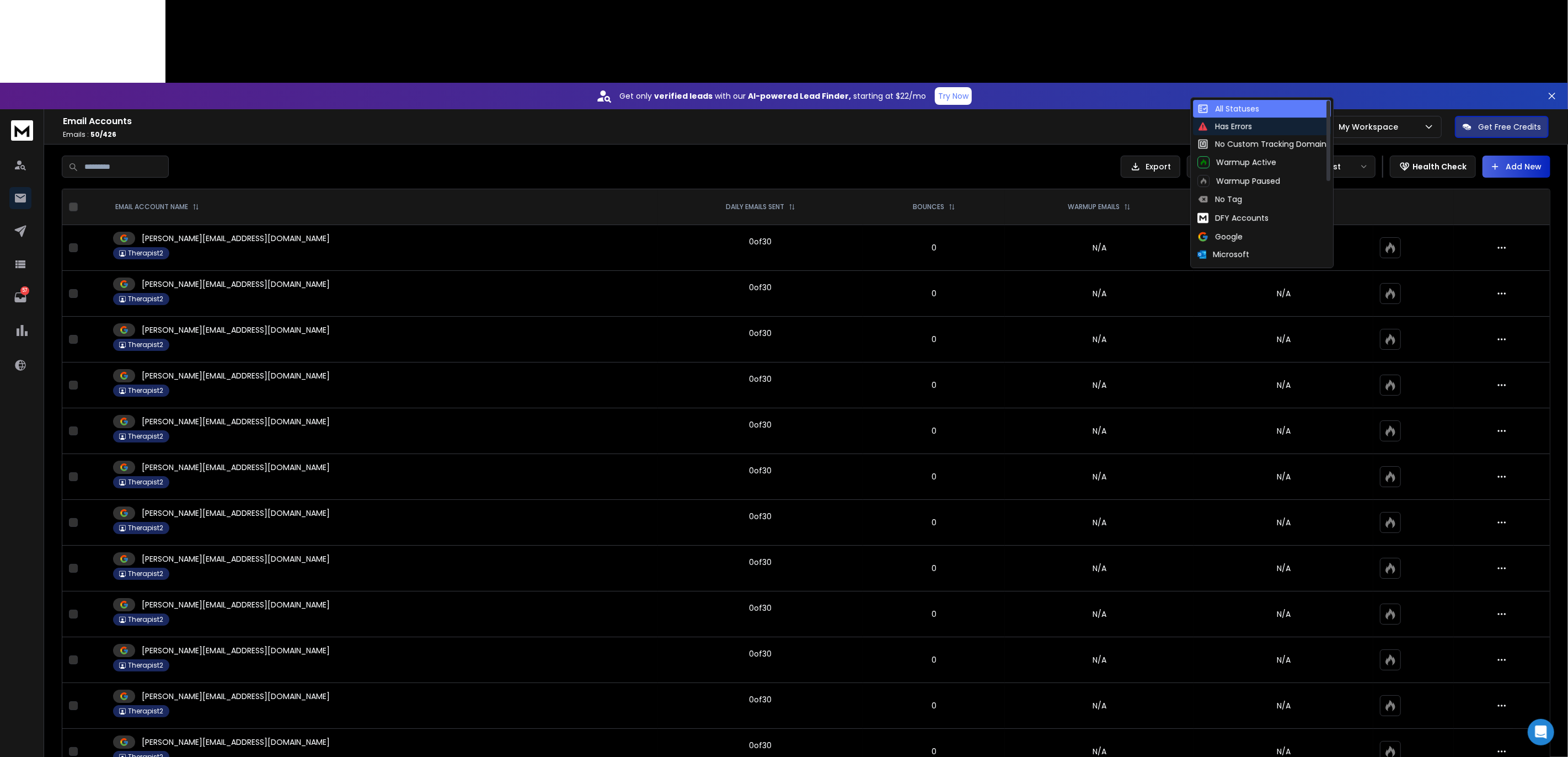
click at [1225, 123] on div "Has Errors" at bounding box center [1224, 127] width 55 height 11
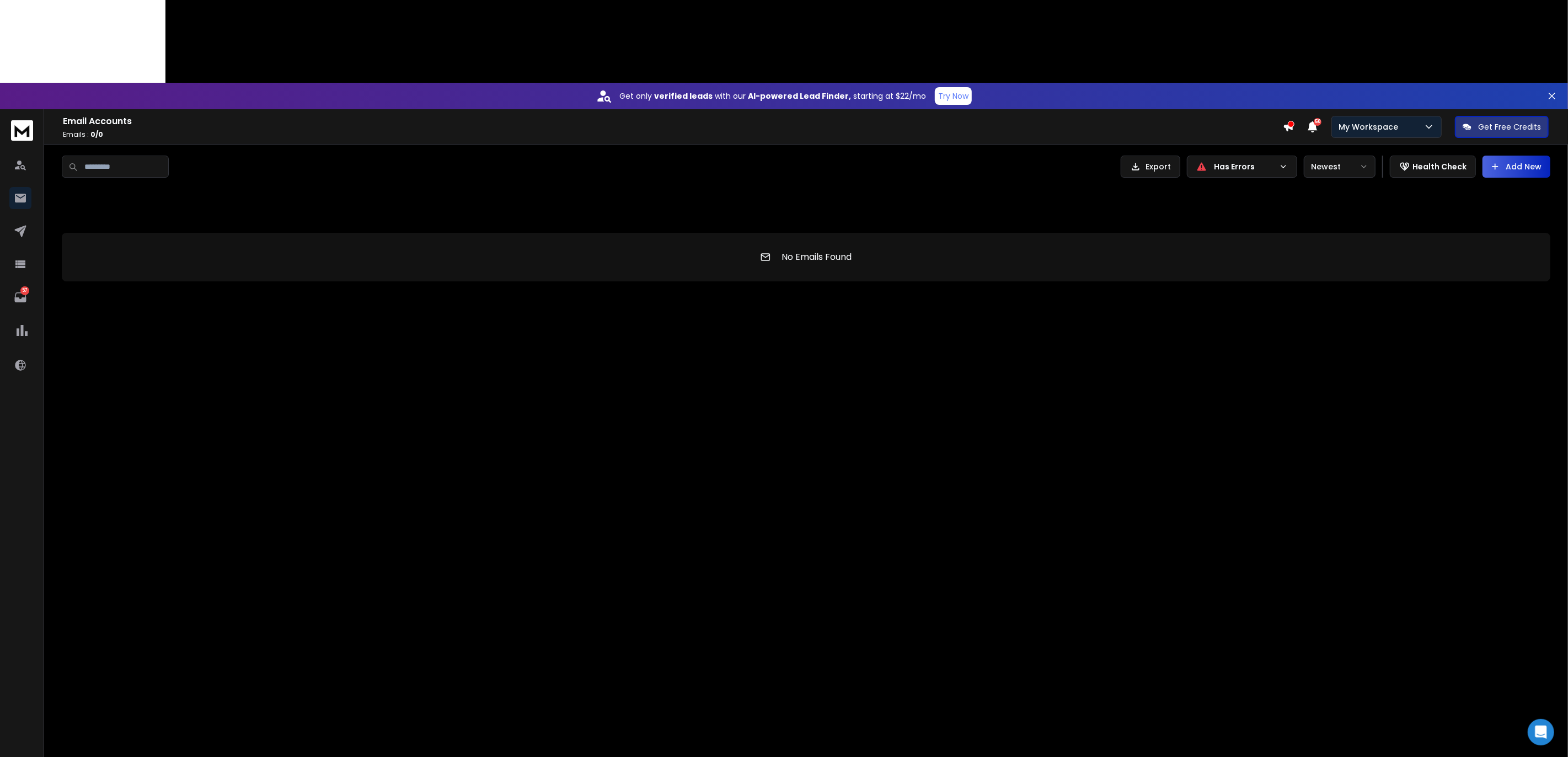
click at [1427, 121] on icon "button" at bounding box center [1429, 127] width 11 height 11
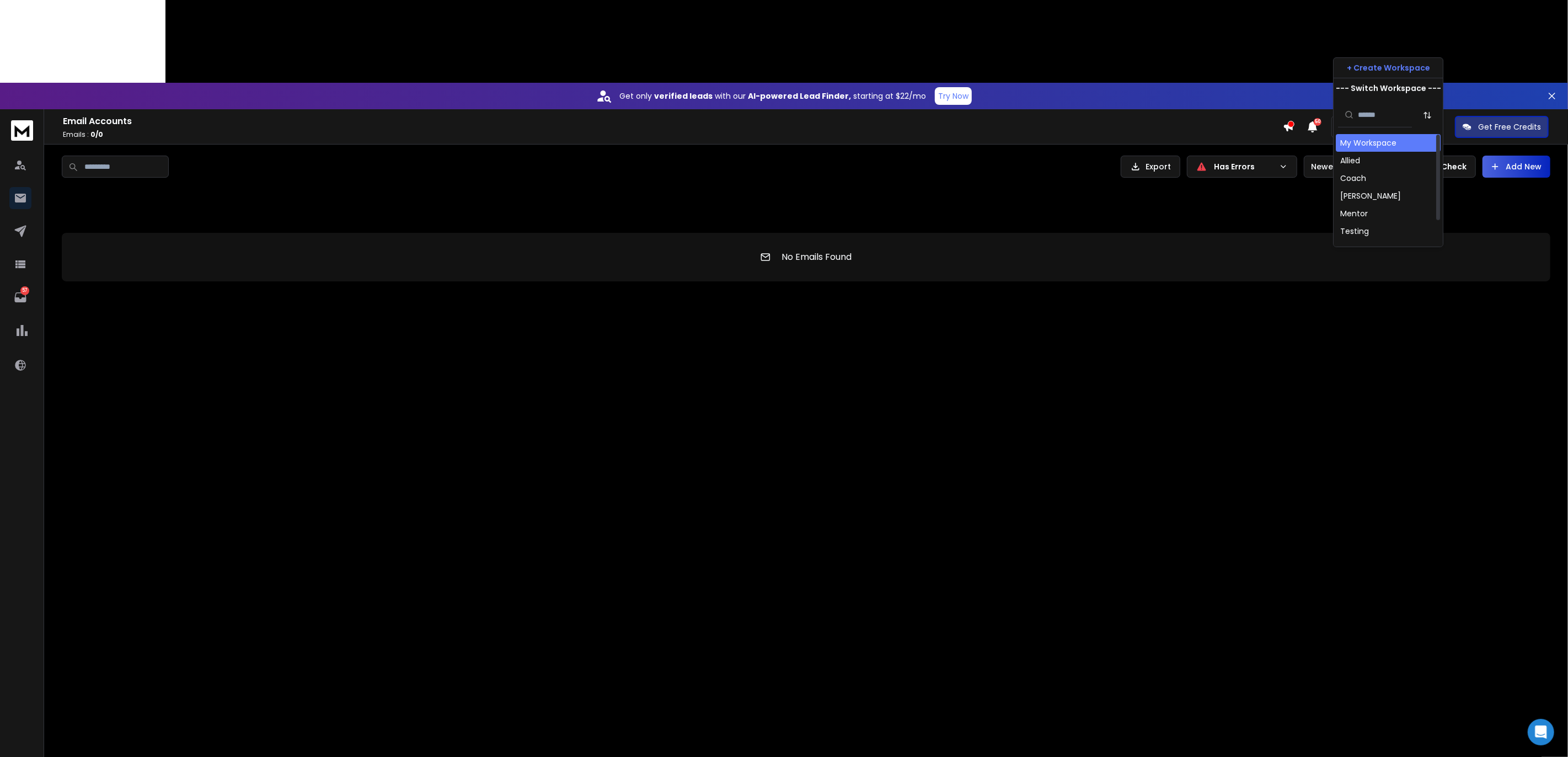
click at [1206, 263] on div "Get only verified leads with our AI-powered Lead Finder, starting at $22/mo Try…" at bounding box center [784, 461] width 1568 height 757
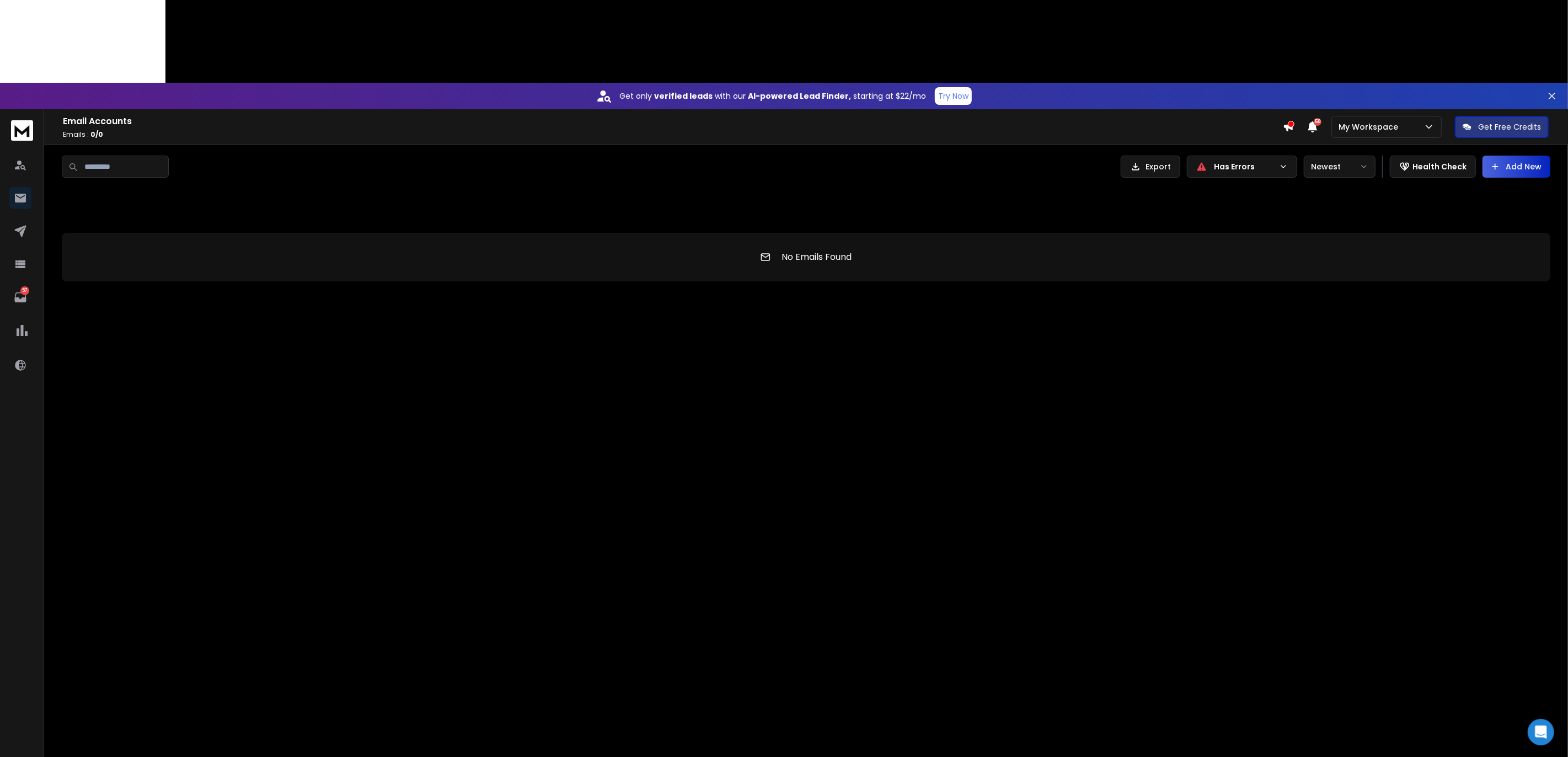
click at [1287, 162] on icon at bounding box center [1283, 166] width 9 height 9
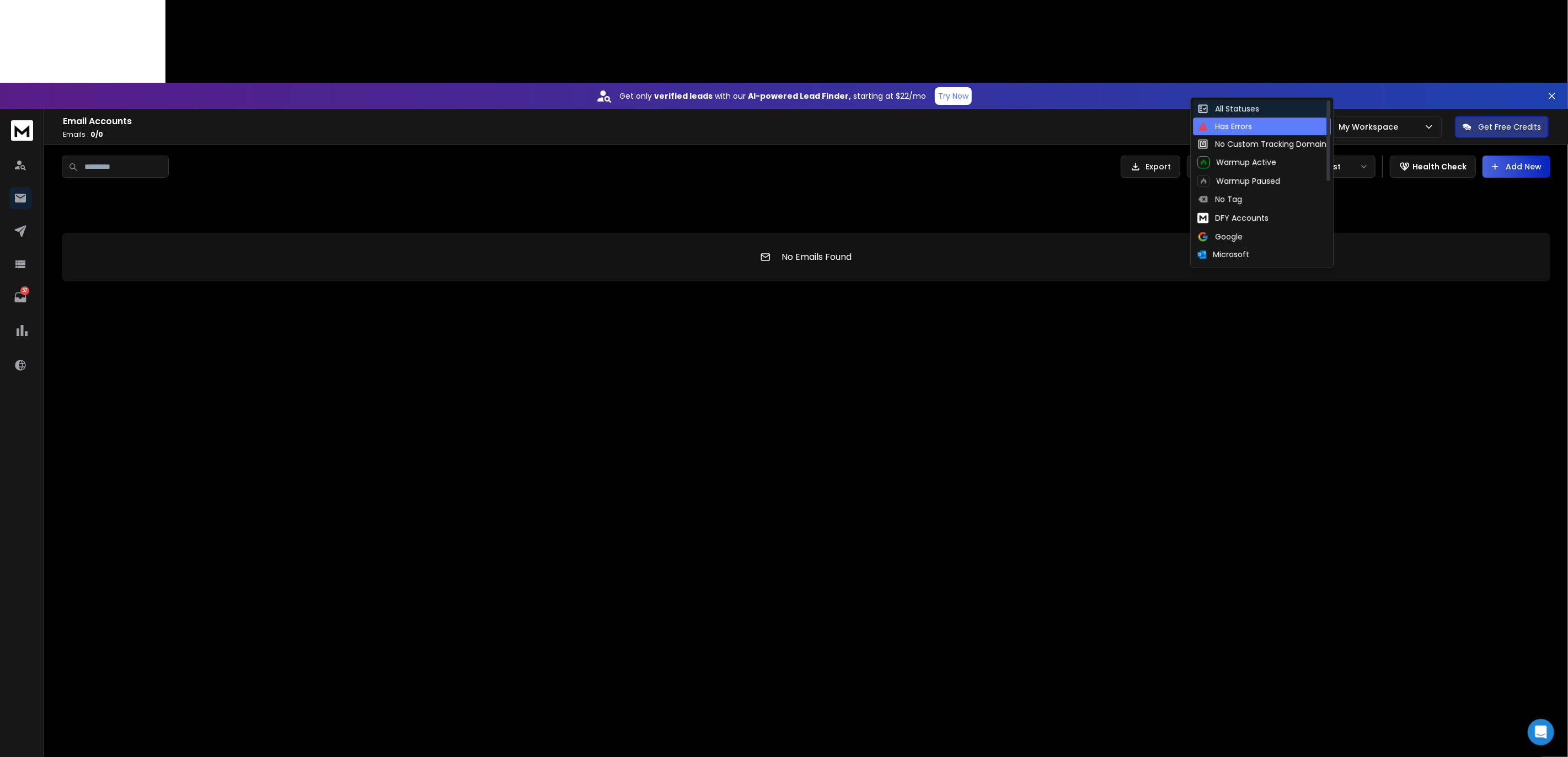
click at [1248, 105] on div "All Statuses" at bounding box center [1227, 109] width 62 height 11
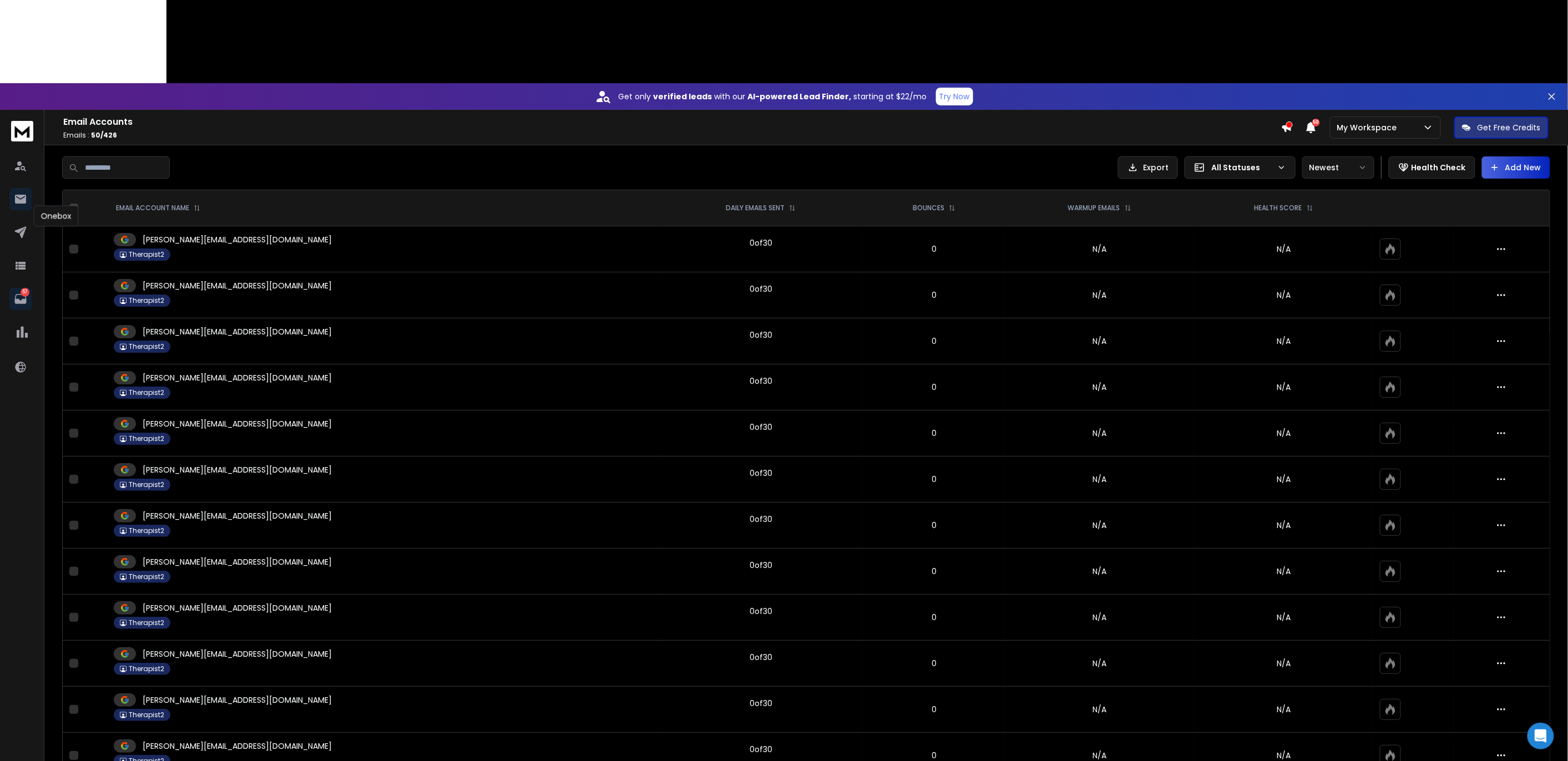
click at [23, 288] on p "57" at bounding box center [24, 292] width 9 height 9
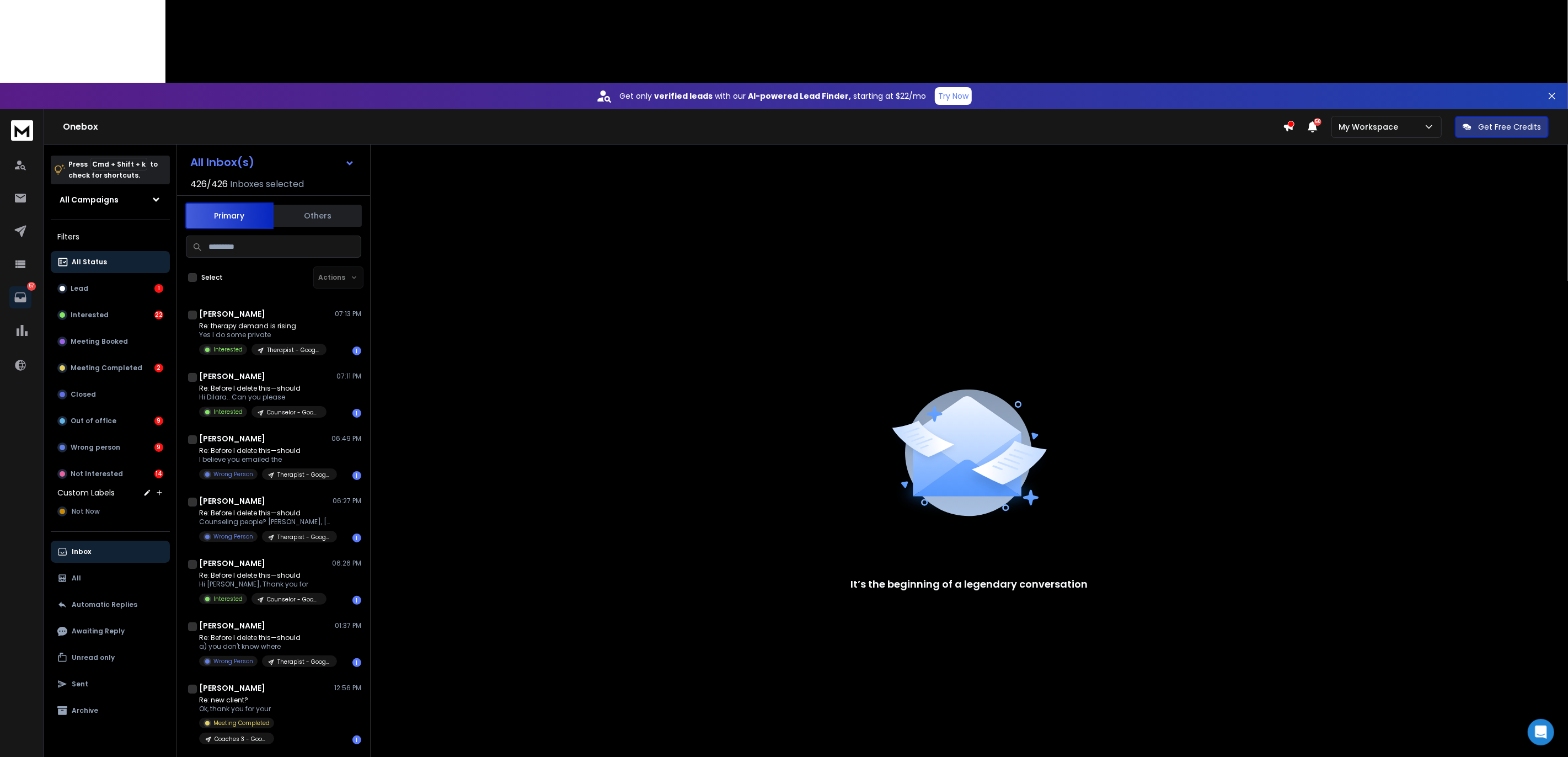
click at [1294, 200] on div "It’s the beginning of a legendary conversation" at bounding box center [968, 466] width 1197 height 643
